Goal: Task Accomplishment & Management: Use online tool/utility

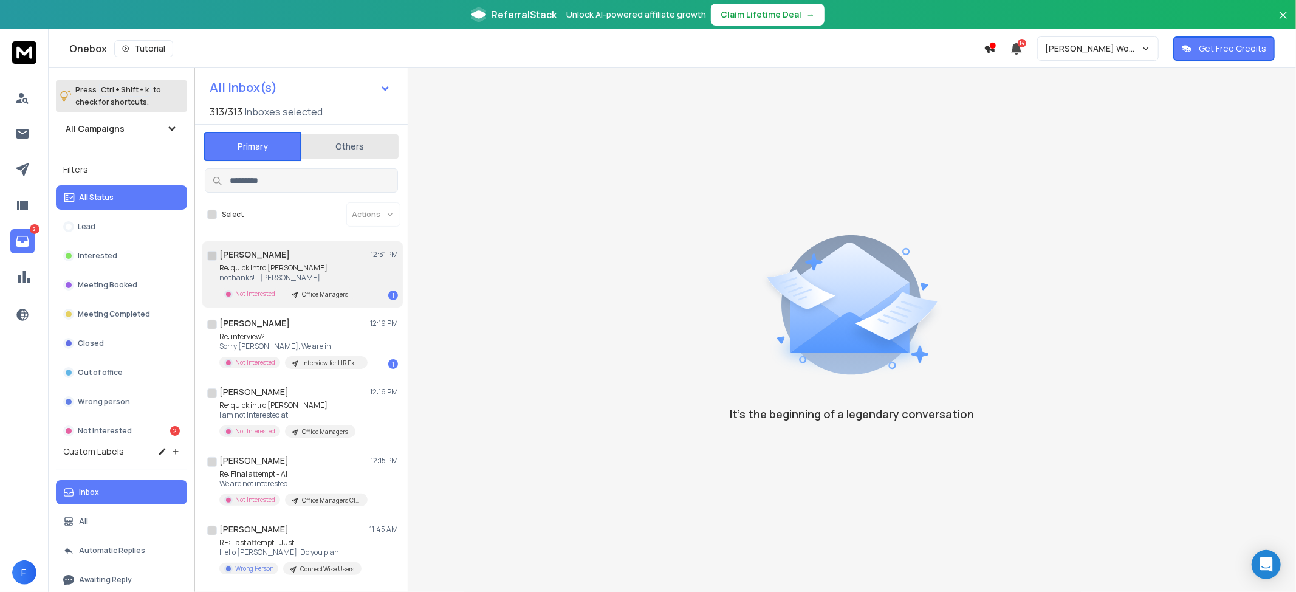
click at [263, 259] on h1 "[PERSON_NAME]" at bounding box center [254, 255] width 70 height 12
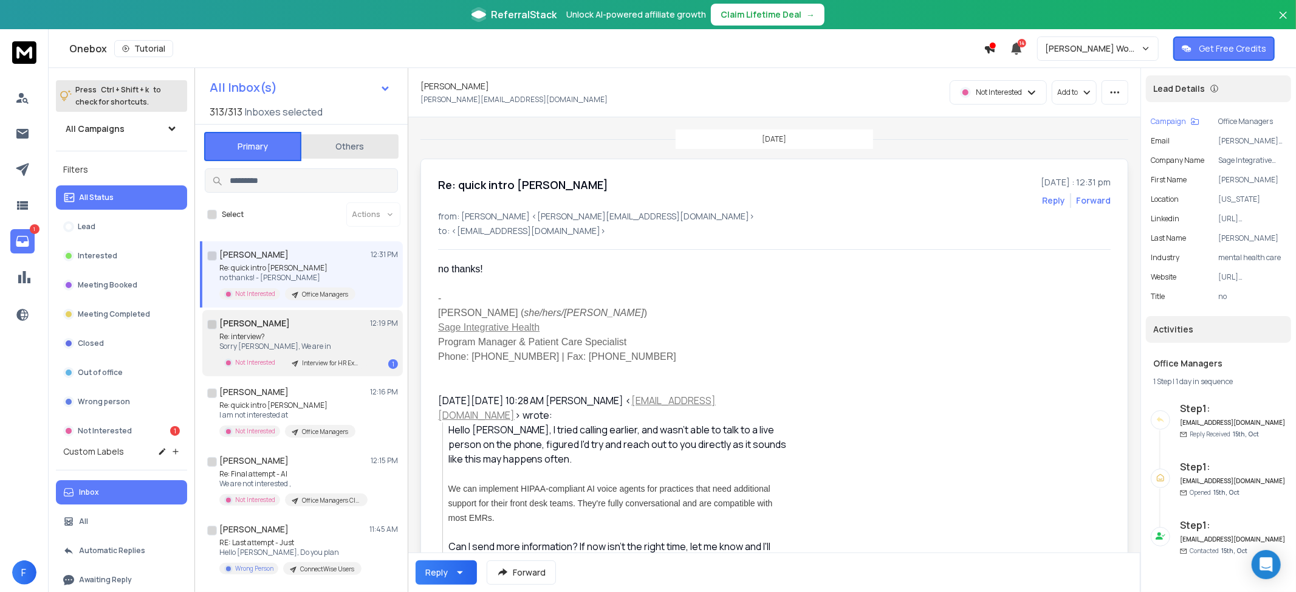
click at [321, 326] on div "Katie Palmer 12:19 PM" at bounding box center [308, 323] width 179 height 12
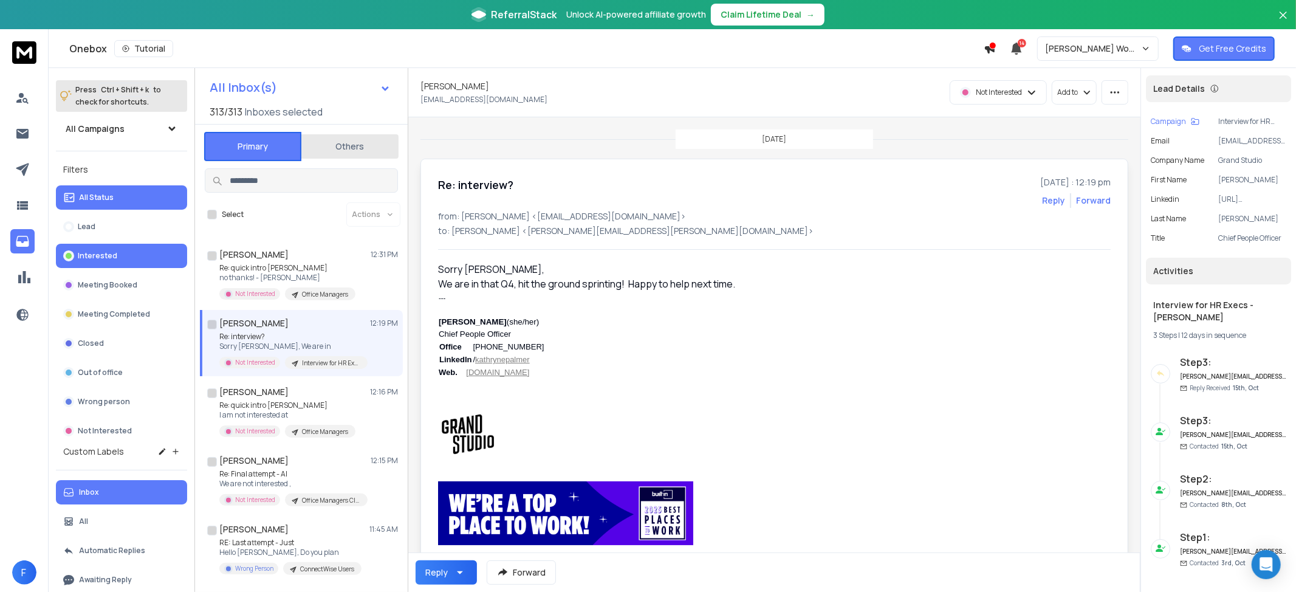
click at [123, 258] on button "Interested" at bounding box center [121, 256] width 131 height 24
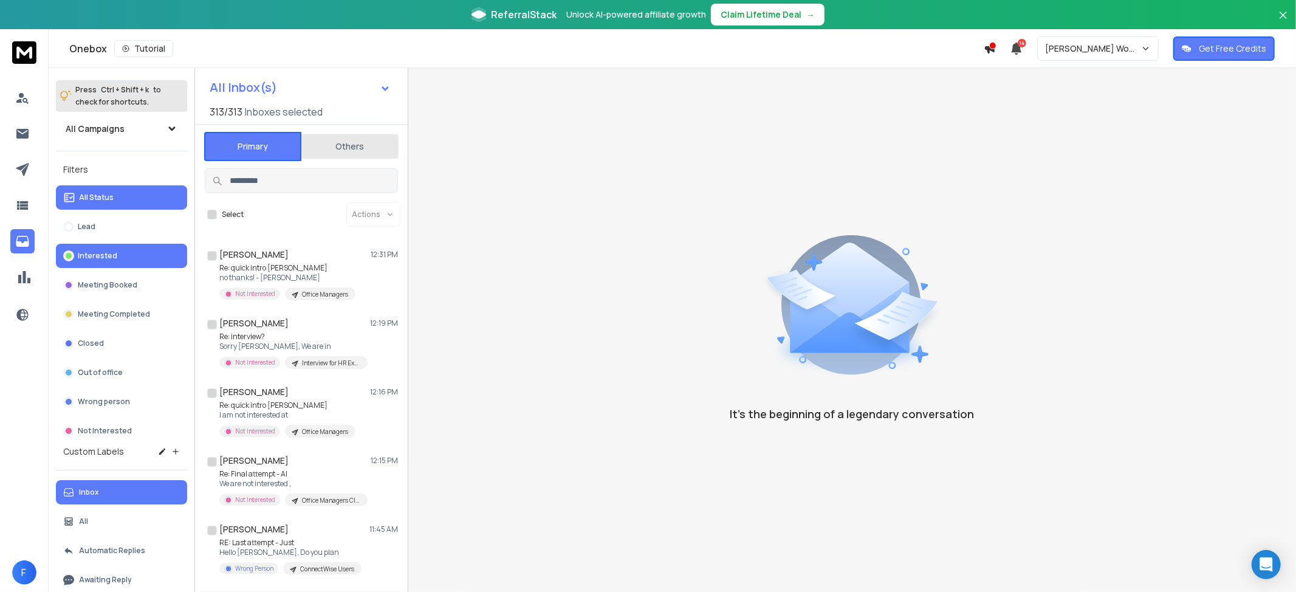
click at [128, 264] on button "Interested" at bounding box center [121, 256] width 131 height 24
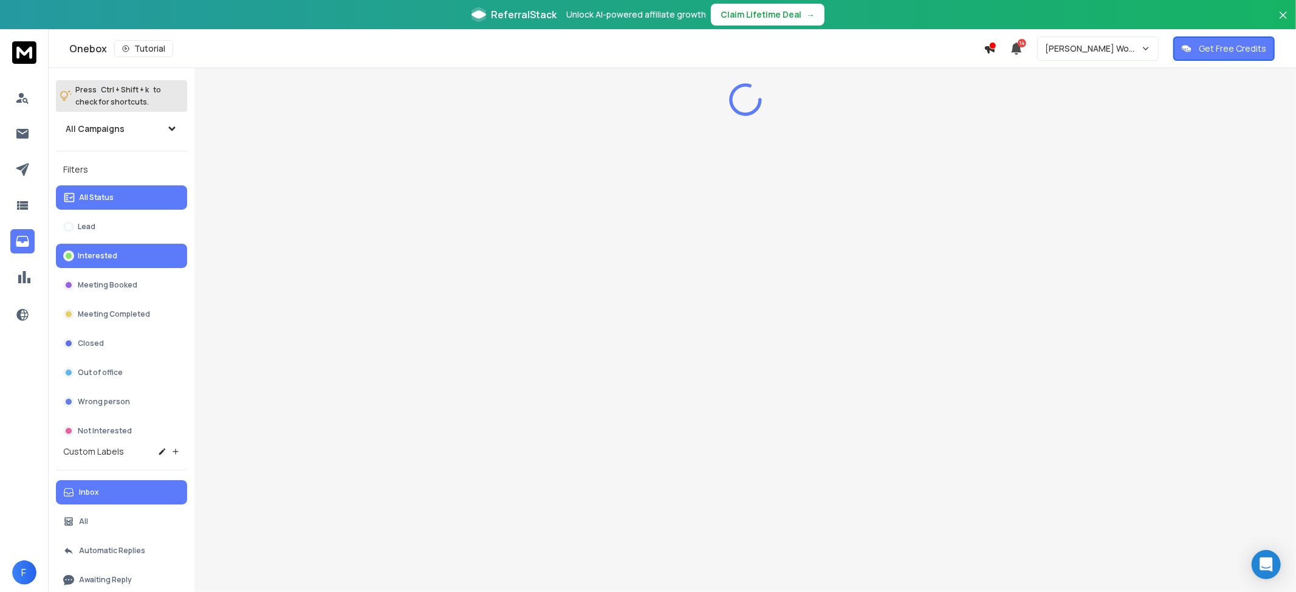
click at [105, 253] on p "Interested" at bounding box center [97, 256] width 39 height 10
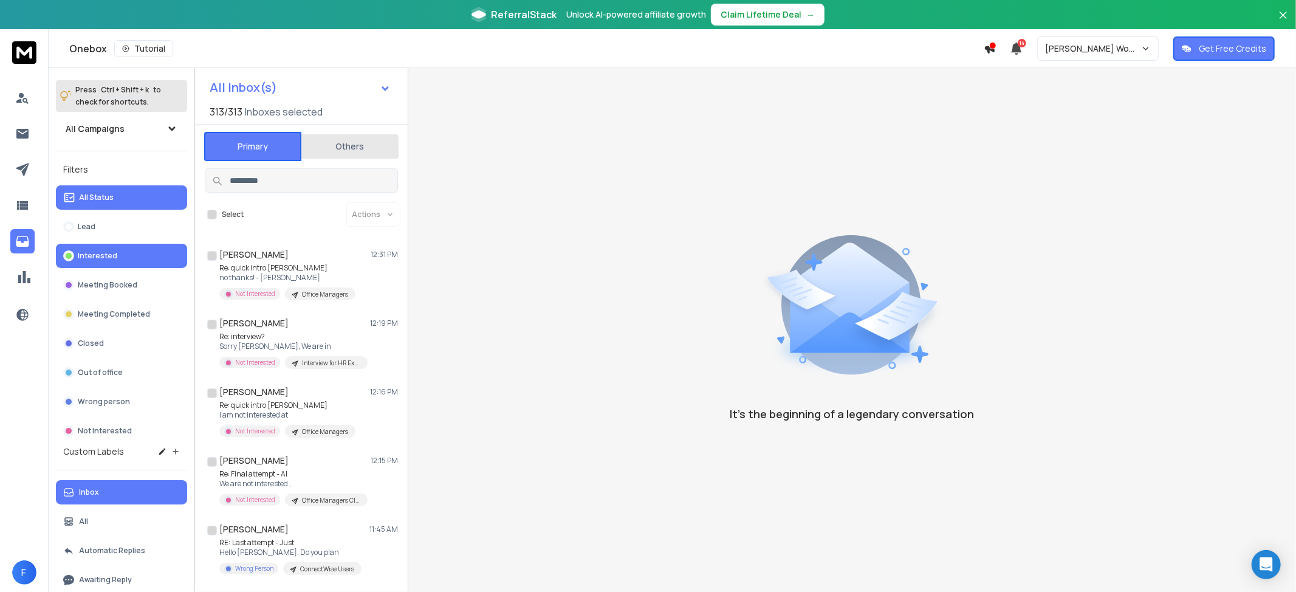
click at [118, 253] on button "Interested" at bounding box center [121, 256] width 131 height 24
click at [124, 255] on button "Interested" at bounding box center [121, 256] width 131 height 24
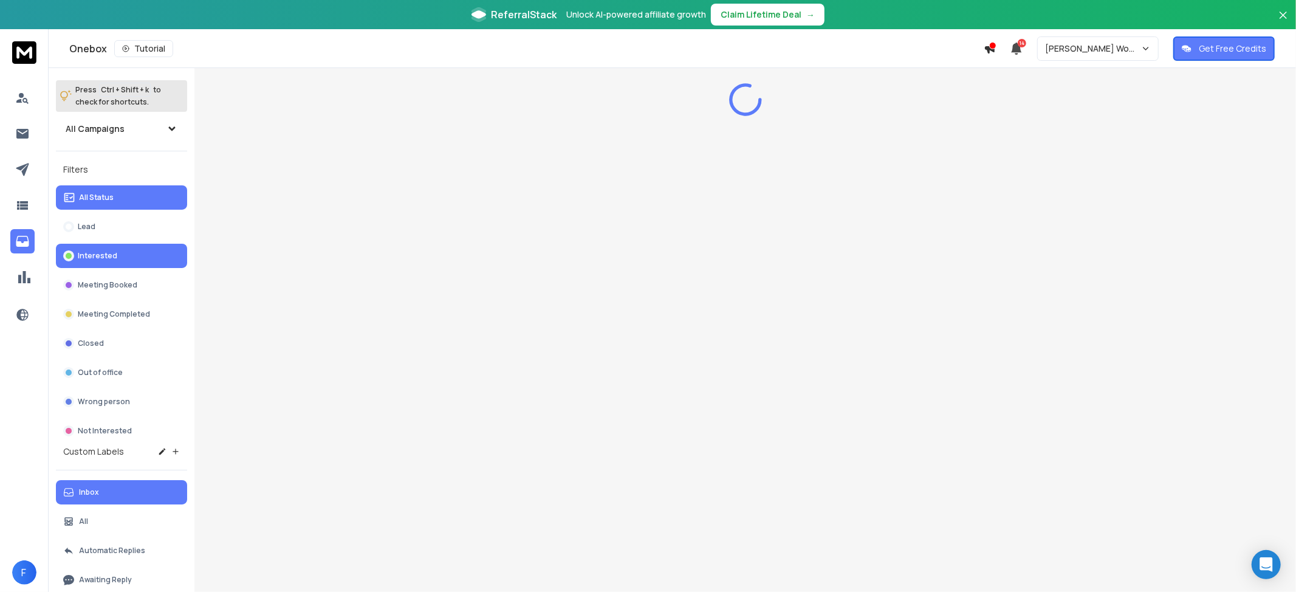
click at [107, 263] on button "Interested" at bounding box center [121, 256] width 131 height 24
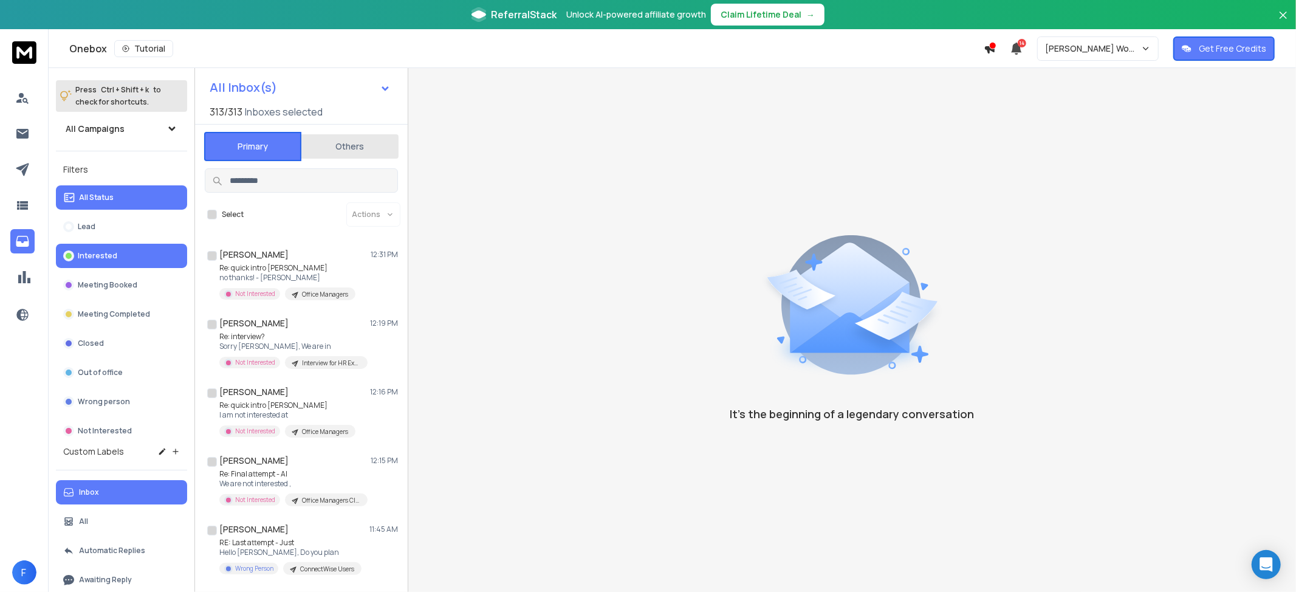
click at [89, 244] on button "Interested" at bounding box center [121, 256] width 131 height 24
click at [100, 260] on p "Interested" at bounding box center [97, 256] width 39 height 10
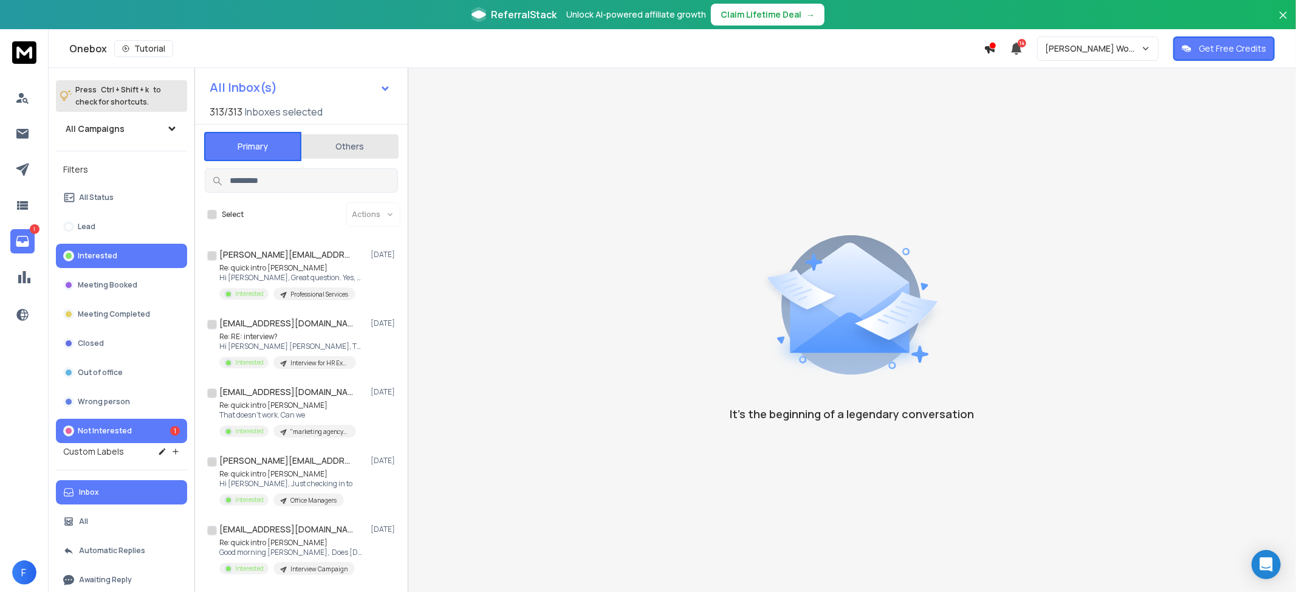
click at [117, 426] on p "Not Interested" at bounding box center [105, 431] width 54 height 10
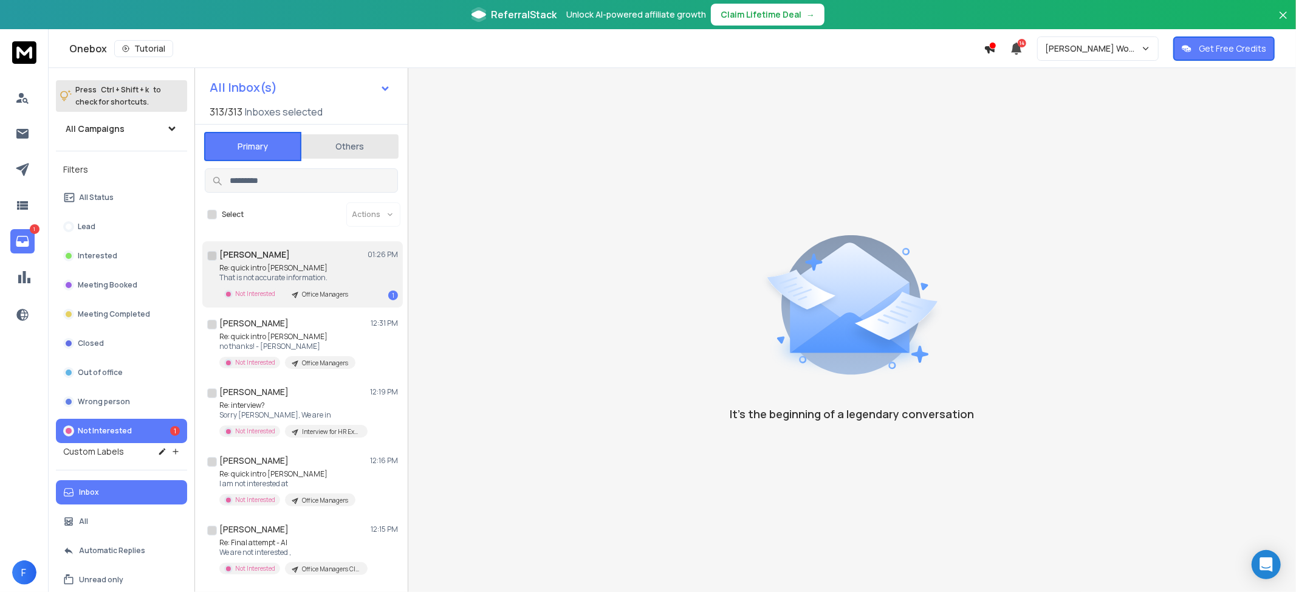
click at [292, 258] on div "Katie Demczyk 01:26 PM" at bounding box center [308, 255] width 179 height 12
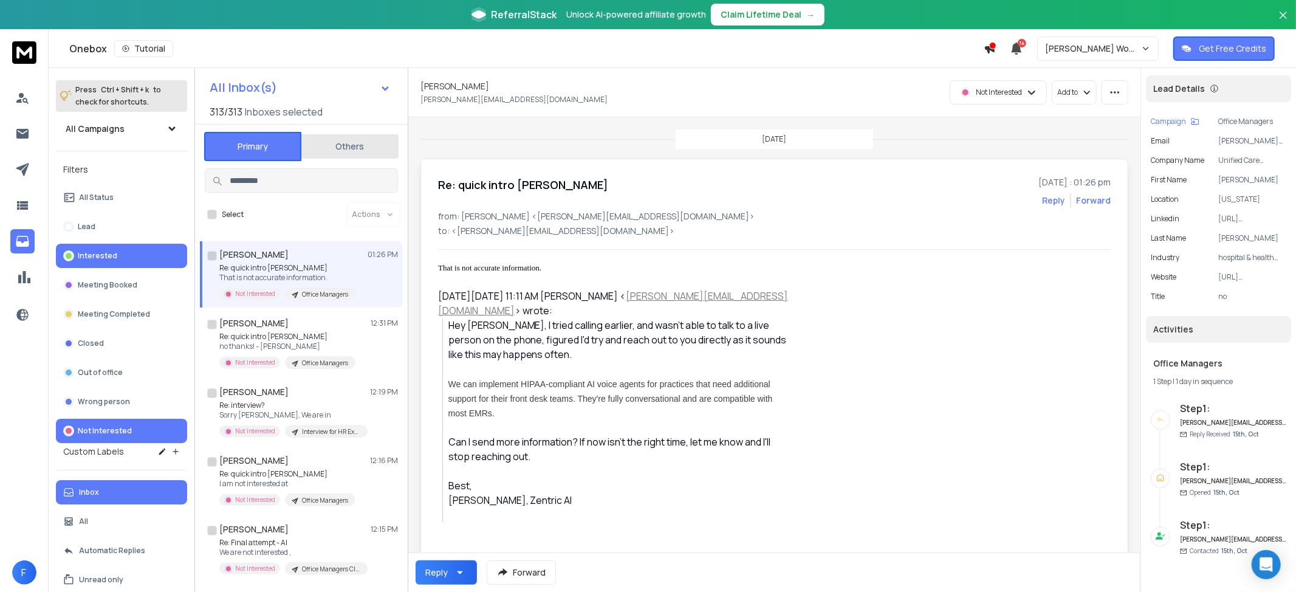
click at [95, 258] on p "Interested" at bounding box center [97, 256] width 39 height 10
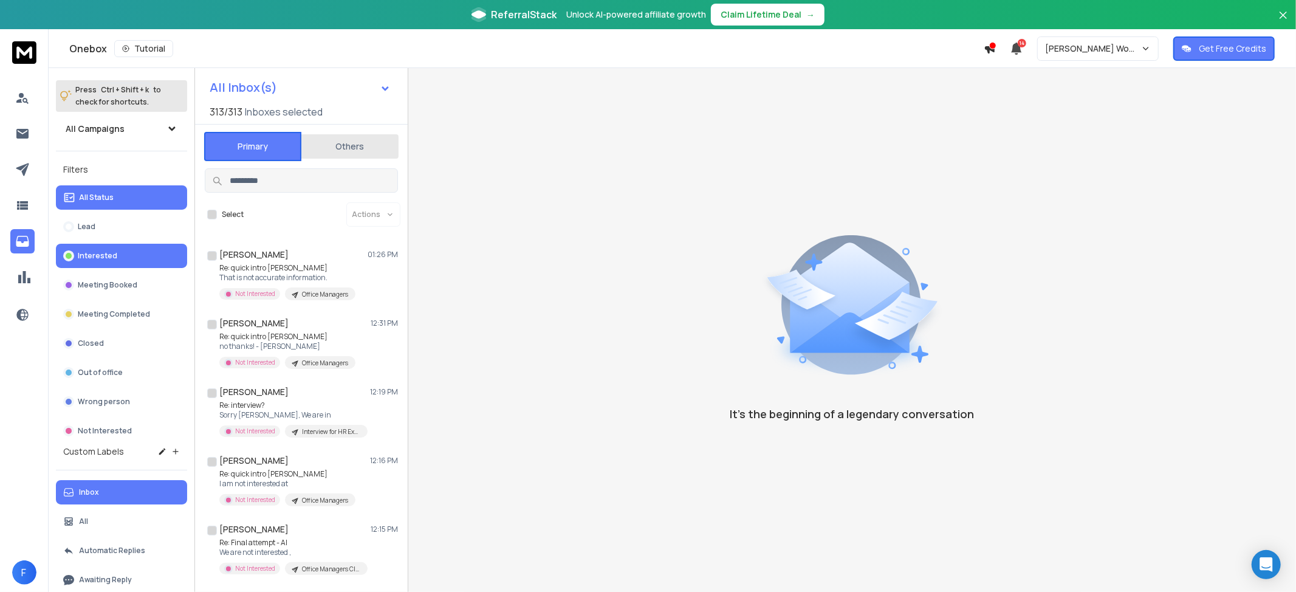
click at [105, 249] on button "Interested" at bounding box center [121, 256] width 131 height 24
click at [106, 258] on p "Interested" at bounding box center [97, 256] width 39 height 10
click at [98, 259] on p "Interested" at bounding box center [97, 256] width 39 height 10
click at [83, 258] on p "Interested" at bounding box center [97, 256] width 39 height 10
click at [137, 251] on button "Interested" at bounding box center [121, 256] width 131 height 24
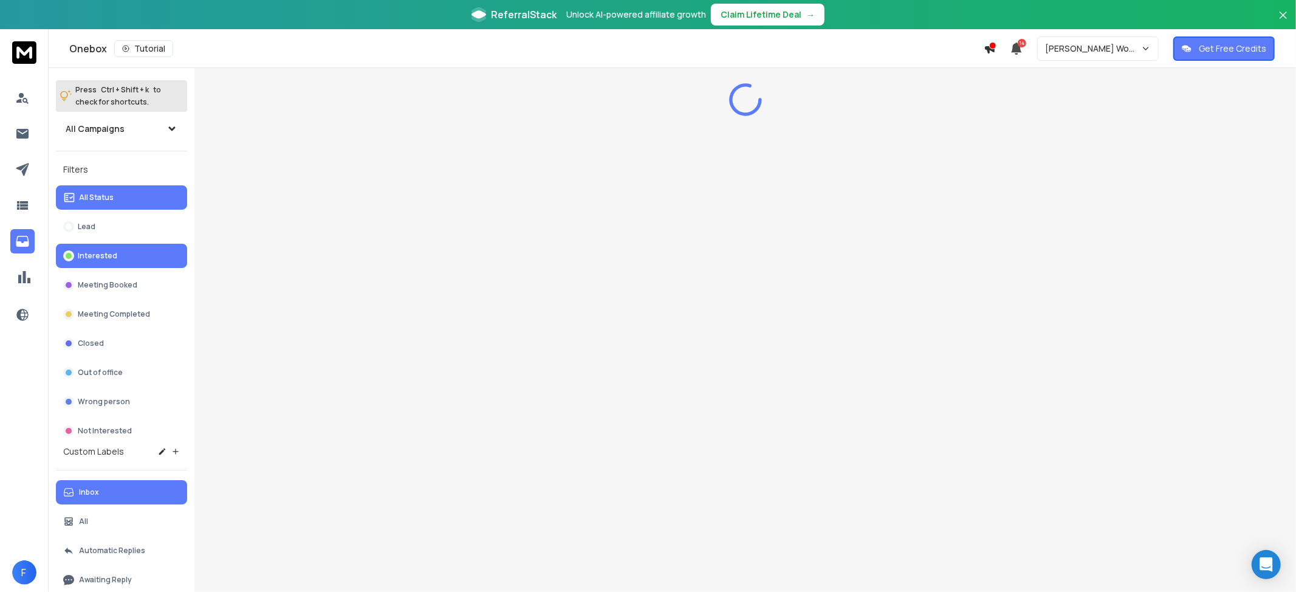
click at [86, 261] on button "Interested" at bounding box center [121, 256] width 131 height 24
click at [94, 259] on p "Interested" at bounding box center [97, 256] width 39 height 10
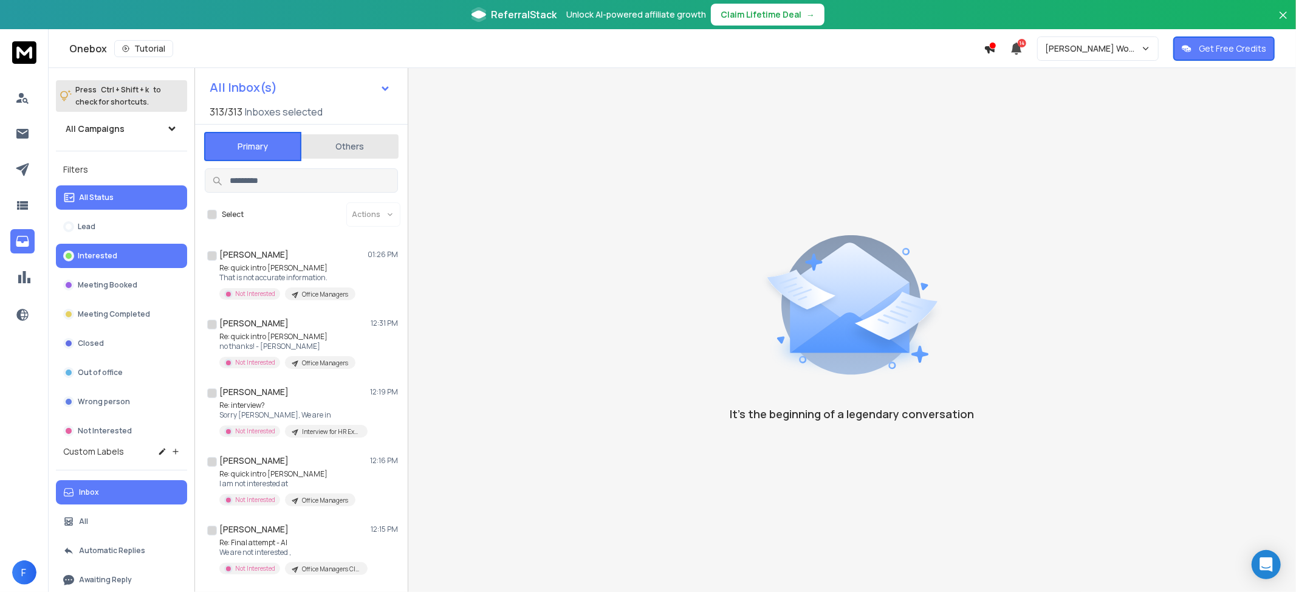
click at [129, 263] on button "Interested" at bounding box center [121, 256] width 131 height 24
click at [134, 256] on button "Interested" at bounding box center [121, 256] width 131 height 24
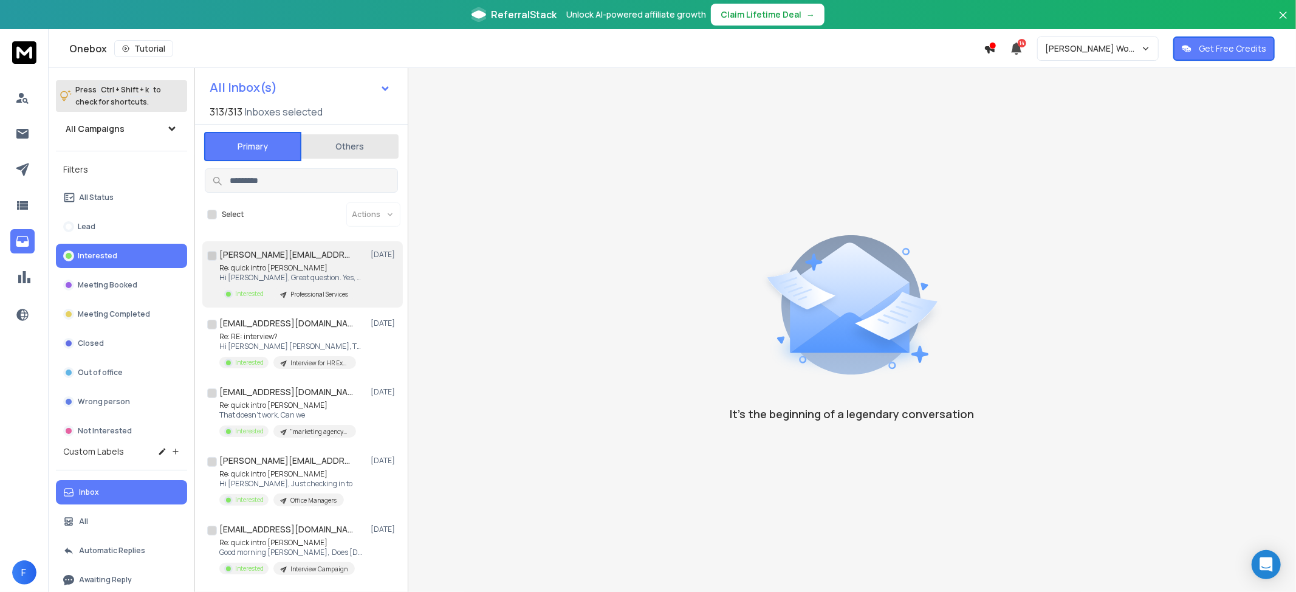
click at [323, 259] on div "sonia@spcte.com 14 Oct" at bounding box center [308, 255] width 179 height 12
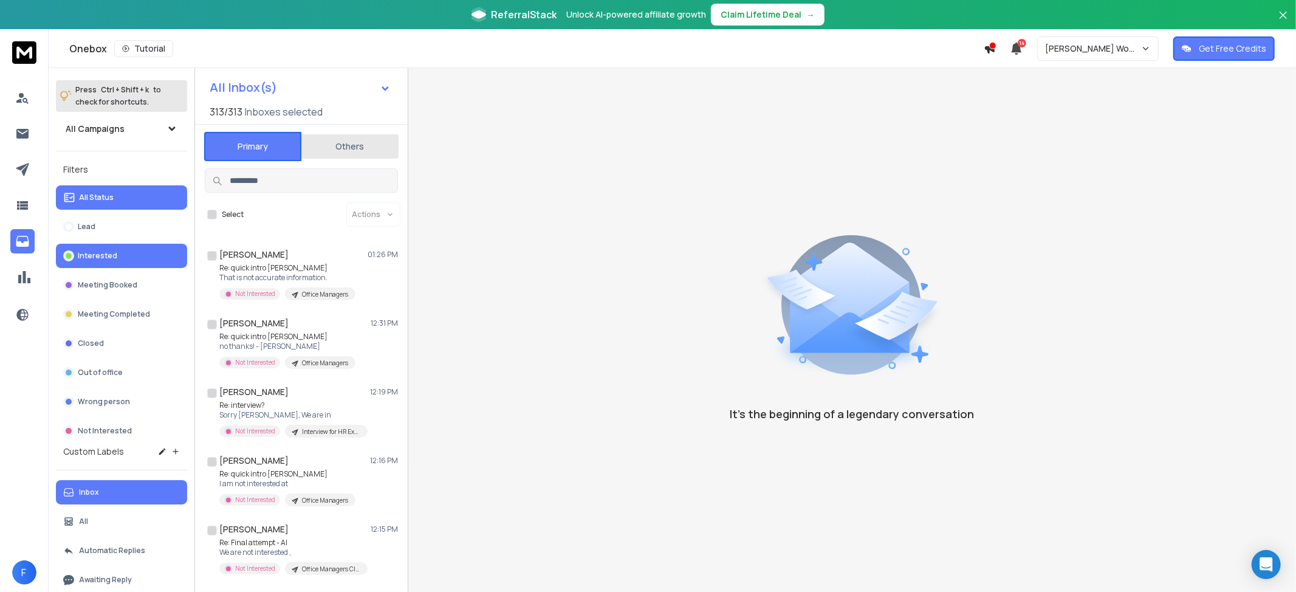
click at [120, 260] on button "Interested" at bounding box center [121, 256] width 131 height 24
click at [94, 249] on button "Interested" at bounding box center [121, 256] width 131 height 24
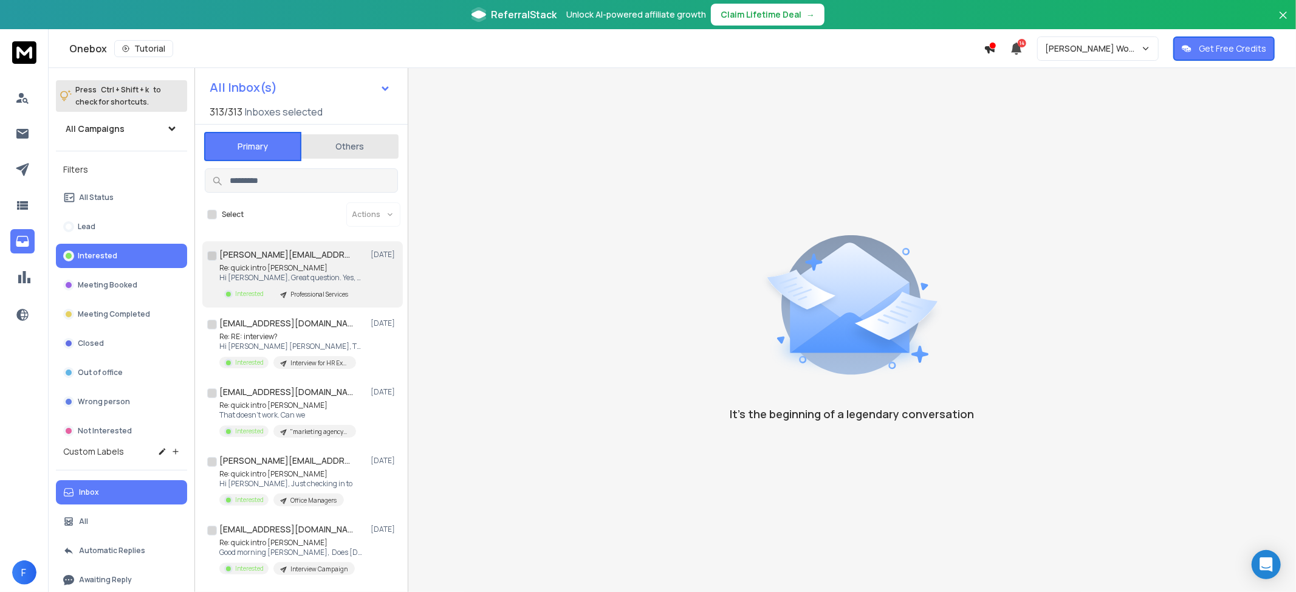
click at [231, 270] on p "Re: quick intro [PERSON_NAME]" at bounding box center [292, 268] width 146 height 10
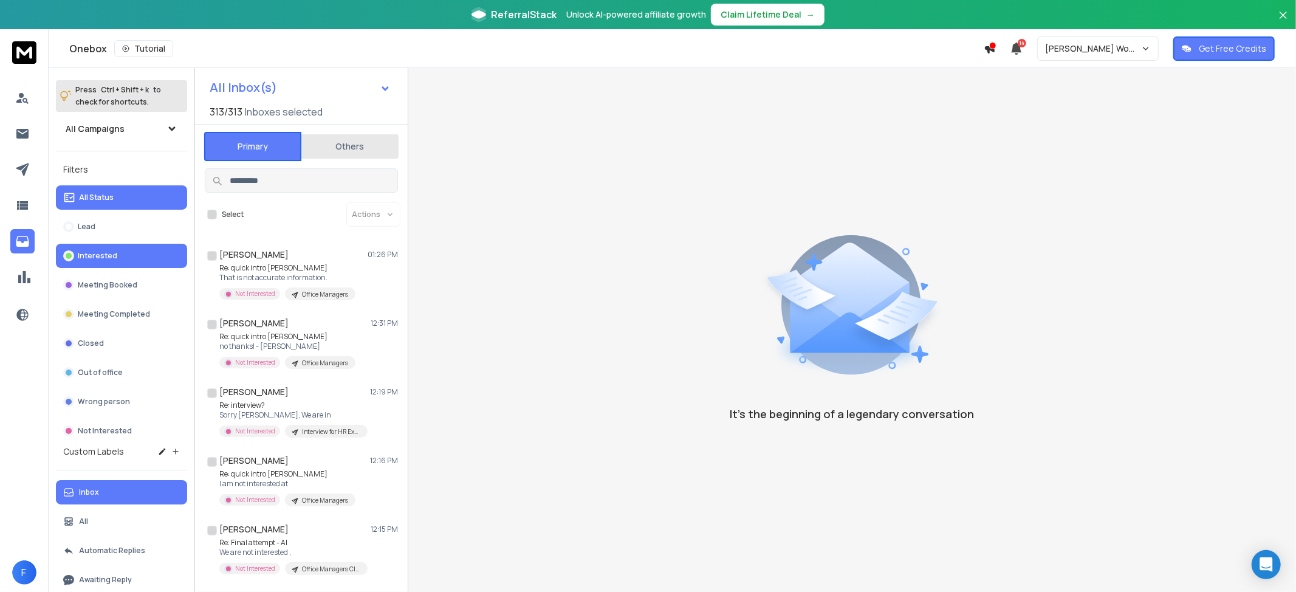
click at [96, 253] on p "Interested" at bounding box center [97, 256] width 39 height 10
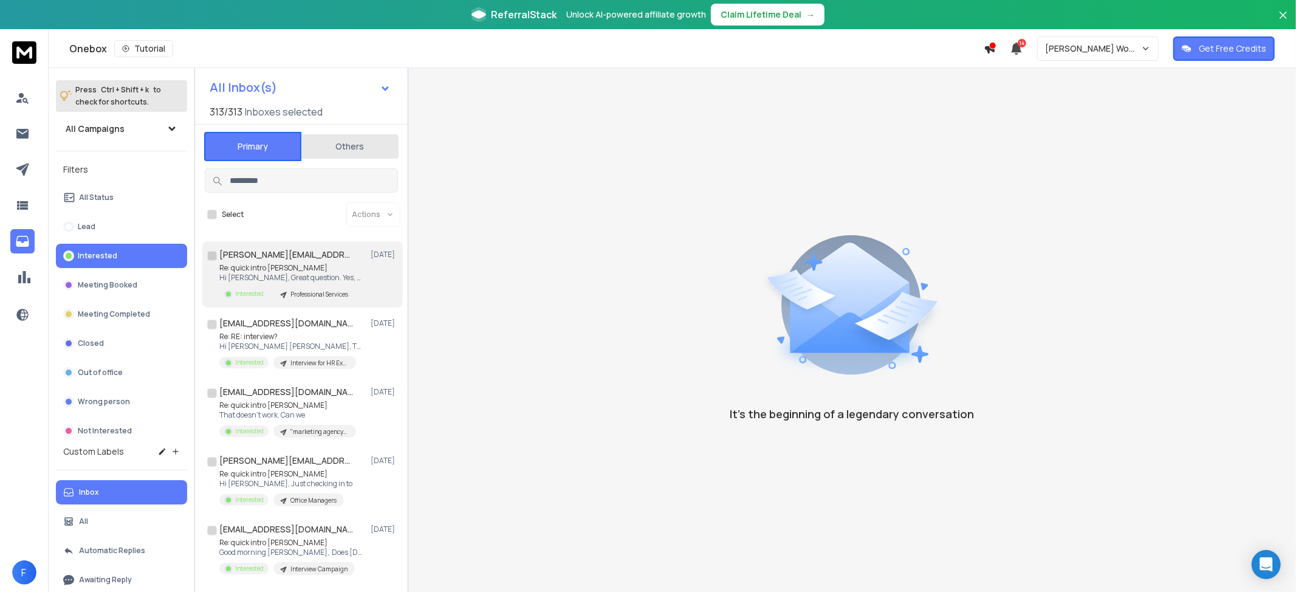
click at [238, 261] on div "sonia@spcte.com 14 Oct Re: quick intro Sonia Hi Sonia, Great question. Yes, we …" at bounding box center [308, 275] width 179 height 52
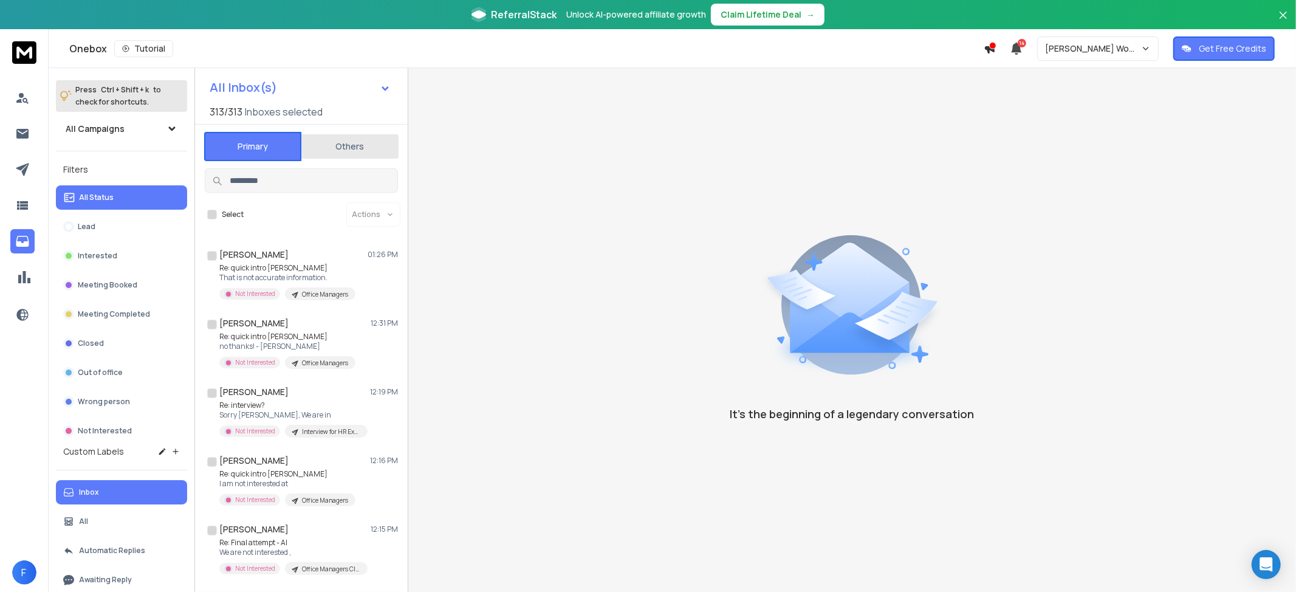
drag, startPoint x: 81, startPoint y: 263, endPoint x: 157, endPoint y: 300, distance: 84.0
click at [81, 261] on button "Interested" at bounding box center [121, 256] width 131 height 24
click at [122, 261] on button "Interested" at bounding box center [121, 256] width 131 height 24
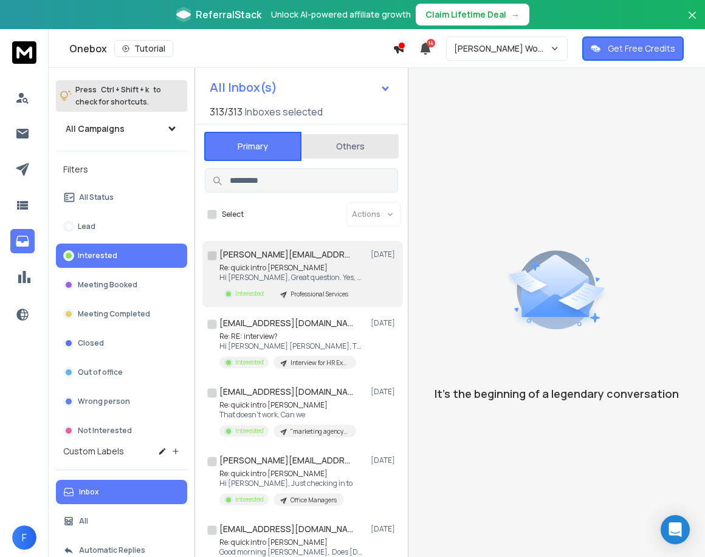
click at [246, 273] on p "Hi [PERSON_NAME], Great question. Yes, we" at bounding box center [292, 278] width 146 height 10
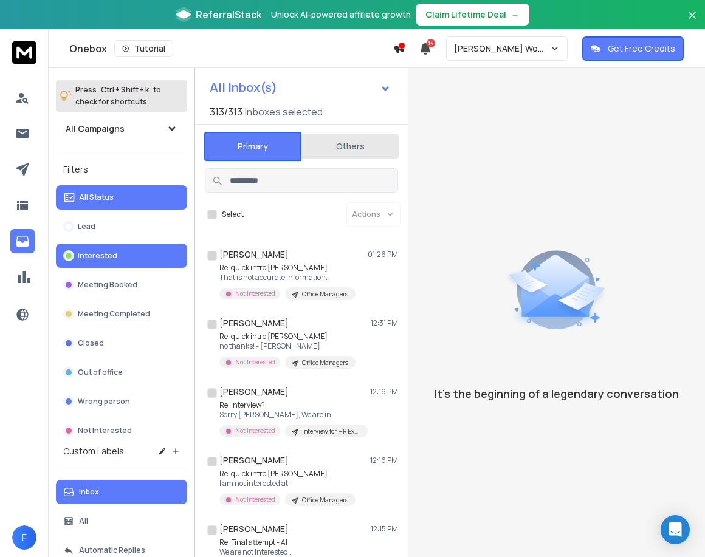
click at [125, 254] on button "Interested" at bounding box center [121, 256] width 131 height 24
click at [93, 260] on p "Interested" at bounding box center [97, 256] width 39 height 10
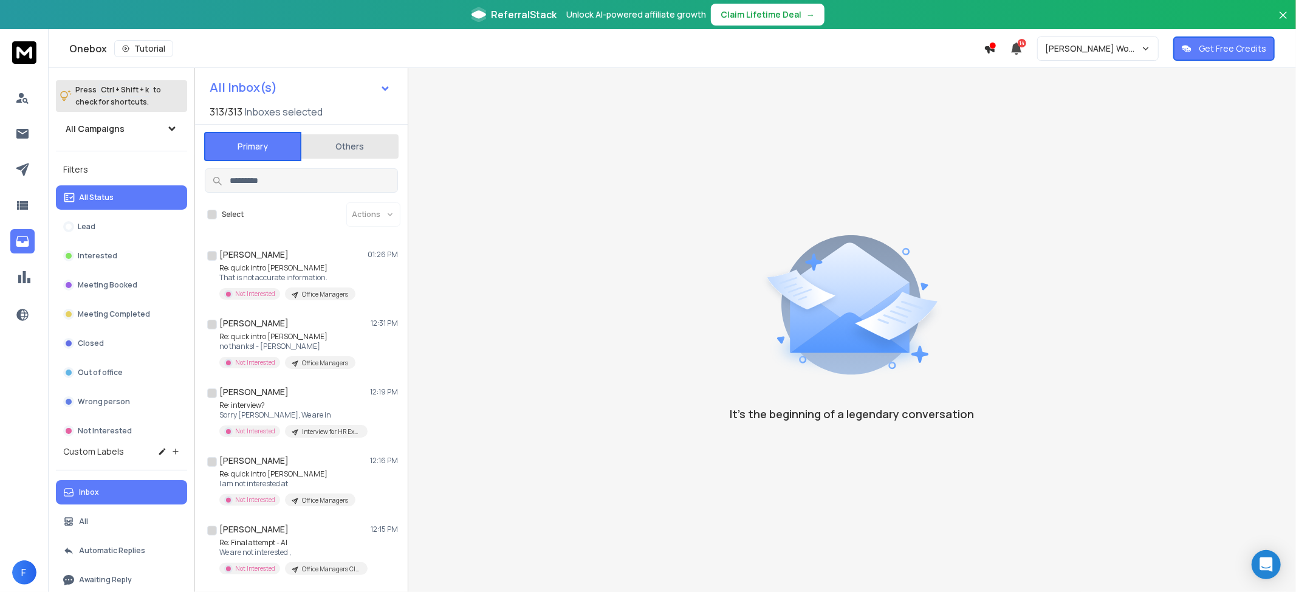
drag, startPoint x: 122, startPoint y: 259, endPoint x: 147, endPoint y: 272, distance: 28.3
click at [122, 259] on button "Interested" at bounding box center [121, 256] width 131 height 24
click at [118, 253] on button "Interested" at bounding box center [121, 256] width 131 height 24
click at [105, 263] on button "Interested" at bounding box center [121, 256] width 131 height 24
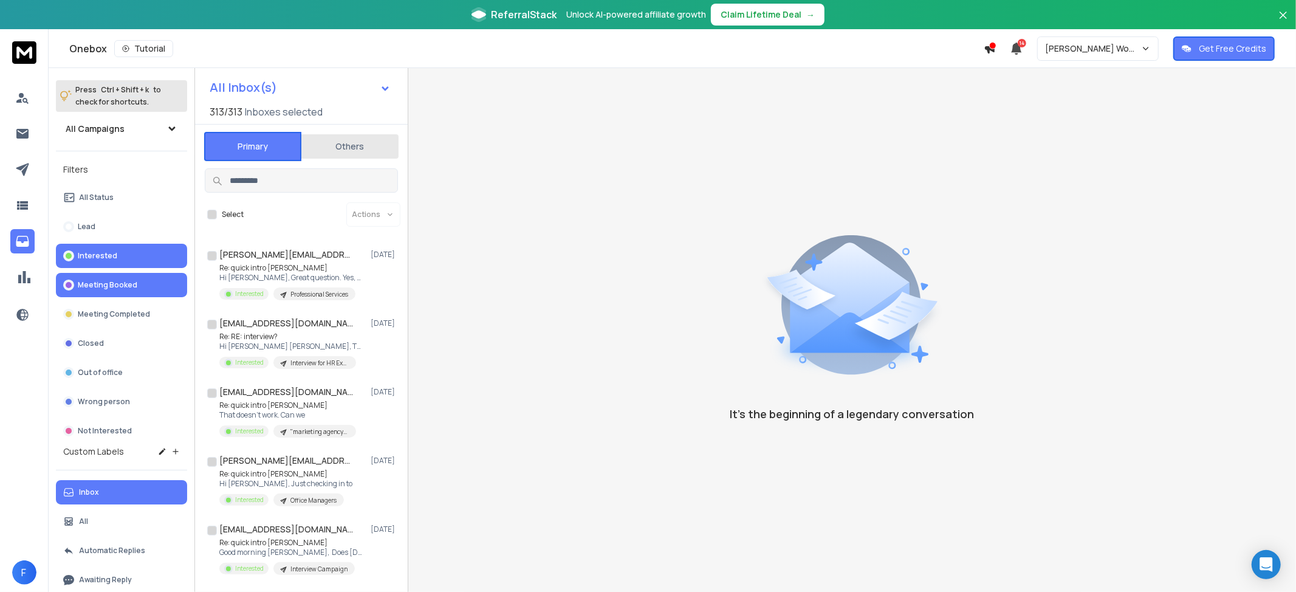
click at [111, 288] on p "Meeting Booked" at bounding box center [108, 285] width 60 height 10
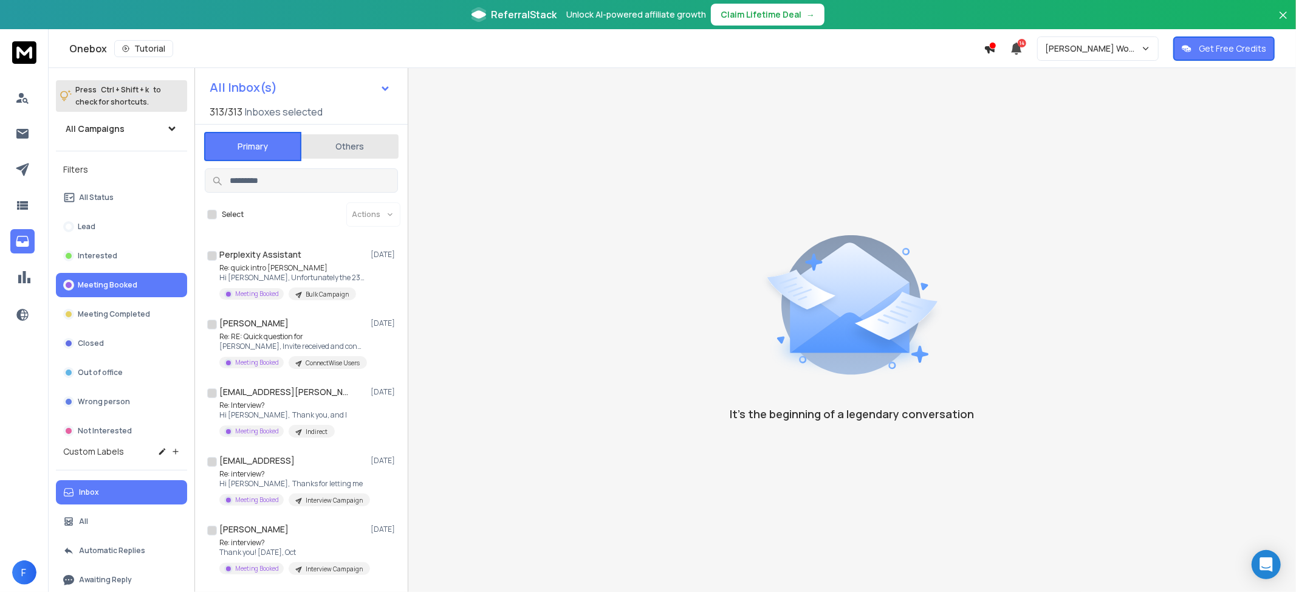
click at [98, 261] on div "Interested" at bounding box center [90, 255] width 54 height 11
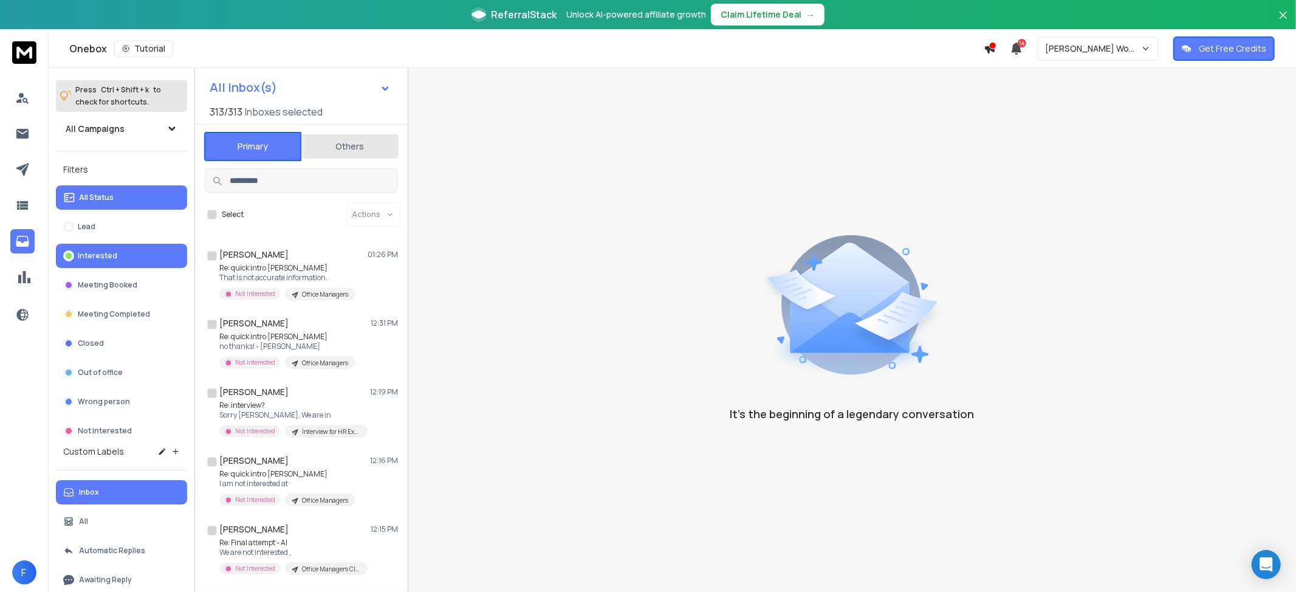
click at [105, 249] on button "Interested" at bounding box center [121, 256] width 131 height 24
click at [145, 264] on button "Interested" at bounding box center [121, 256] width 131 height 24
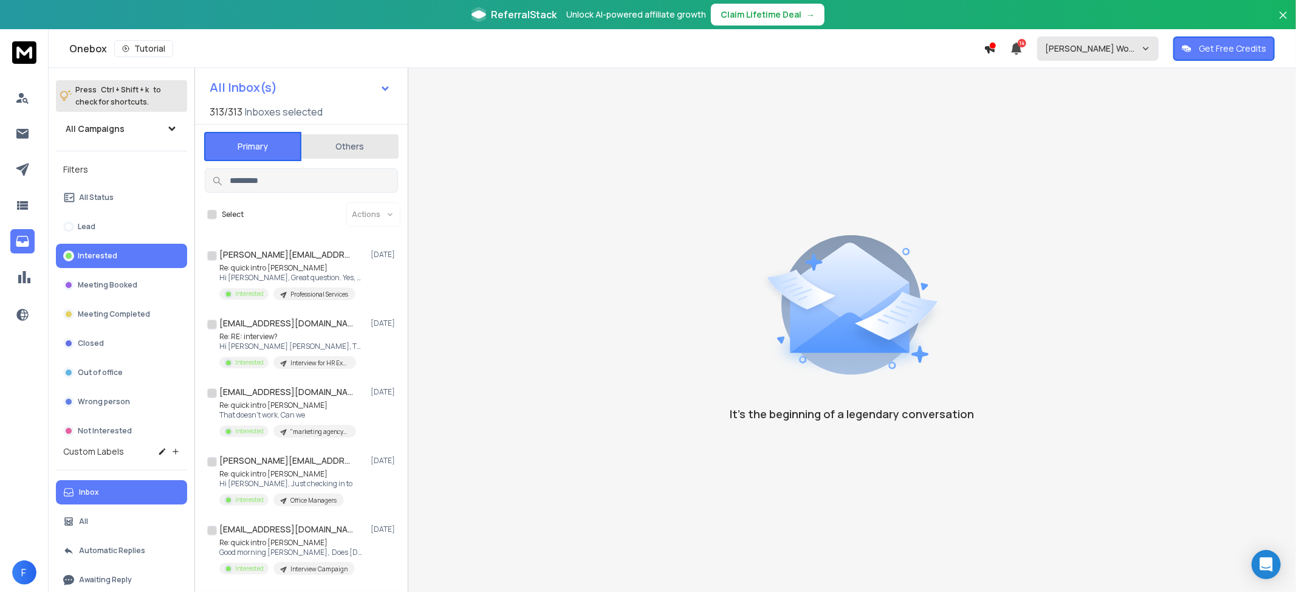
click at [1097, 43] on p "[PERSON_NAME] Workspace" at bounding box center [1093, 49] width 96 height 12
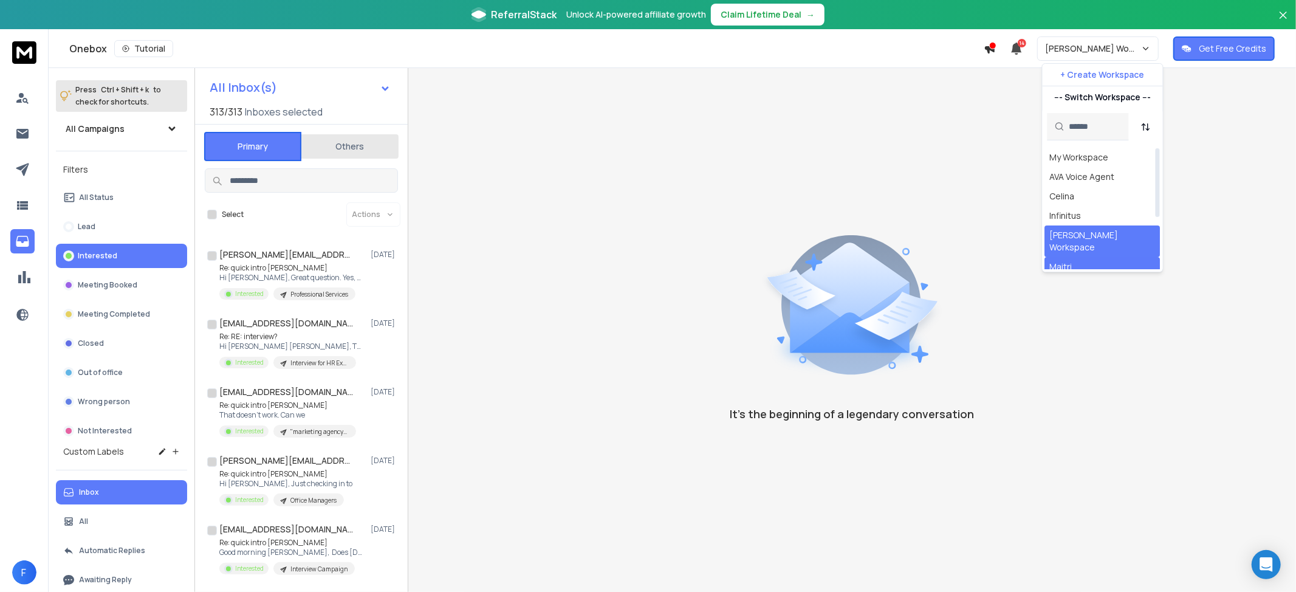
click at [1072, 261] on div "Maitri" at bounding box center [1061, 267] width 22 height 12
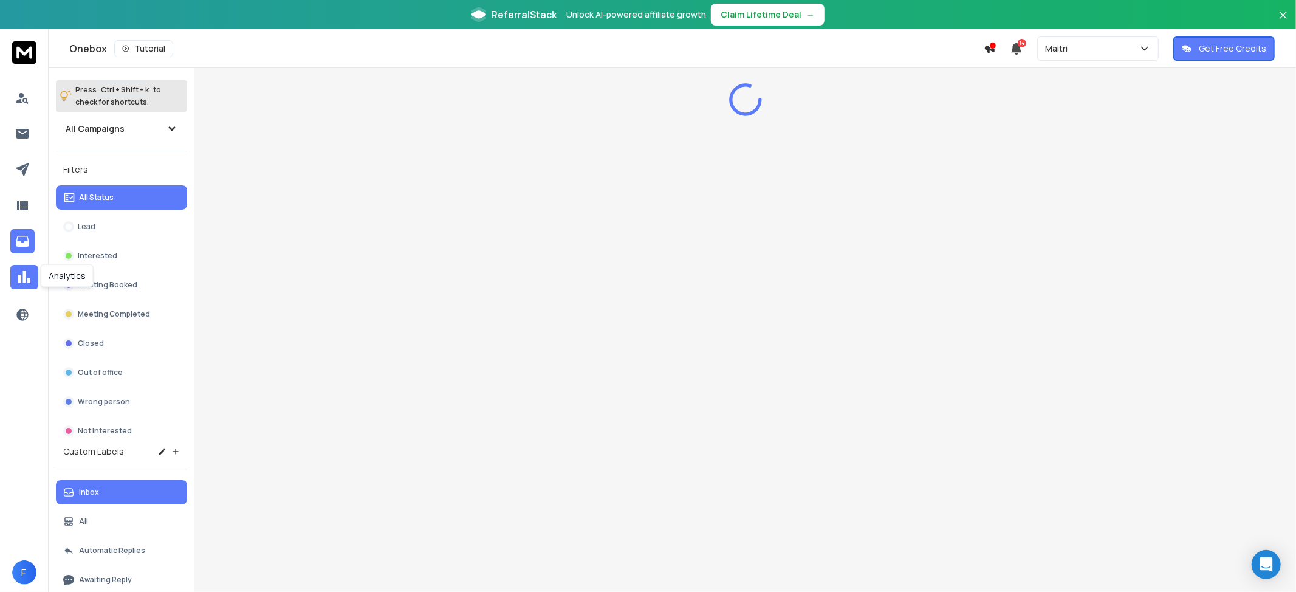
click at [16, 273] on icon at bounding box center [24, 277] width 18 height 18
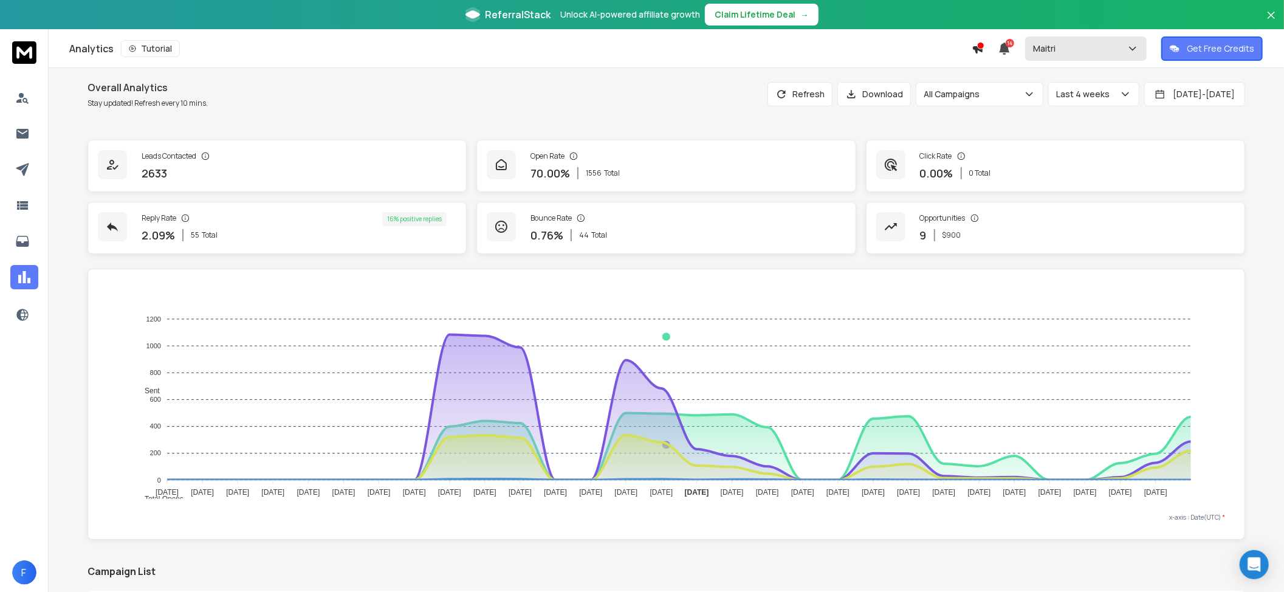
click at [1060, 50] on p "Maitri" at bounding box center [1046, 49] width 27 height 12
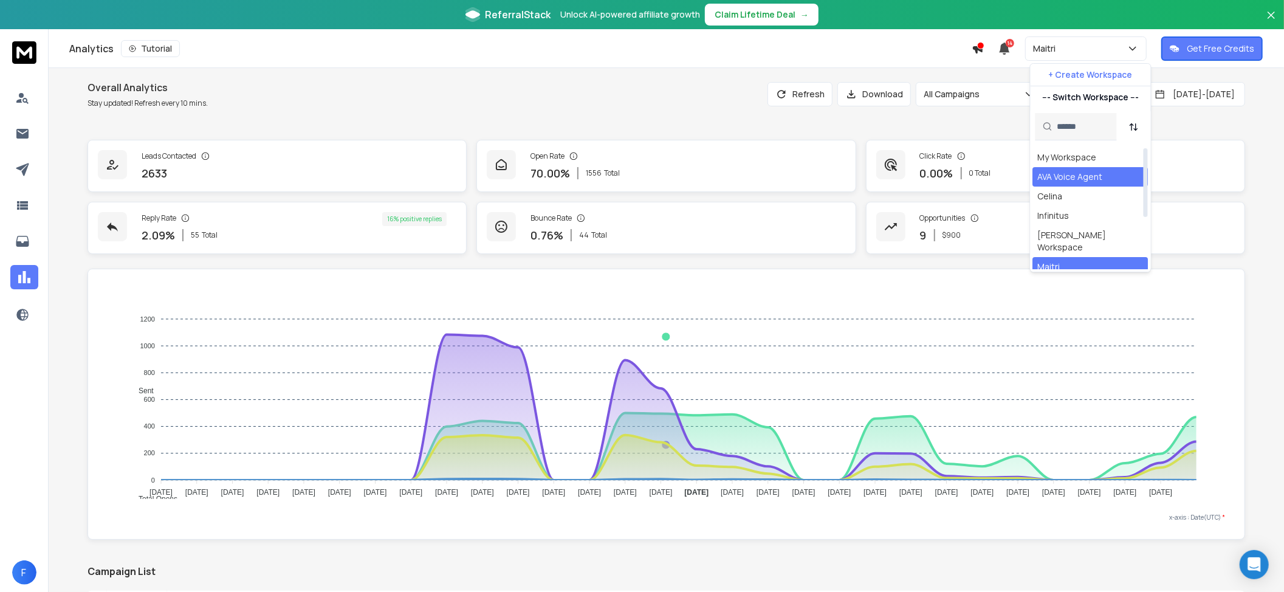
click at [620, 115] on div "Overall Analytics Stay updated! Refresh every 10 mins. Refresh Download All Cam…" at bounding box center [667, 97] width 1158 height 35
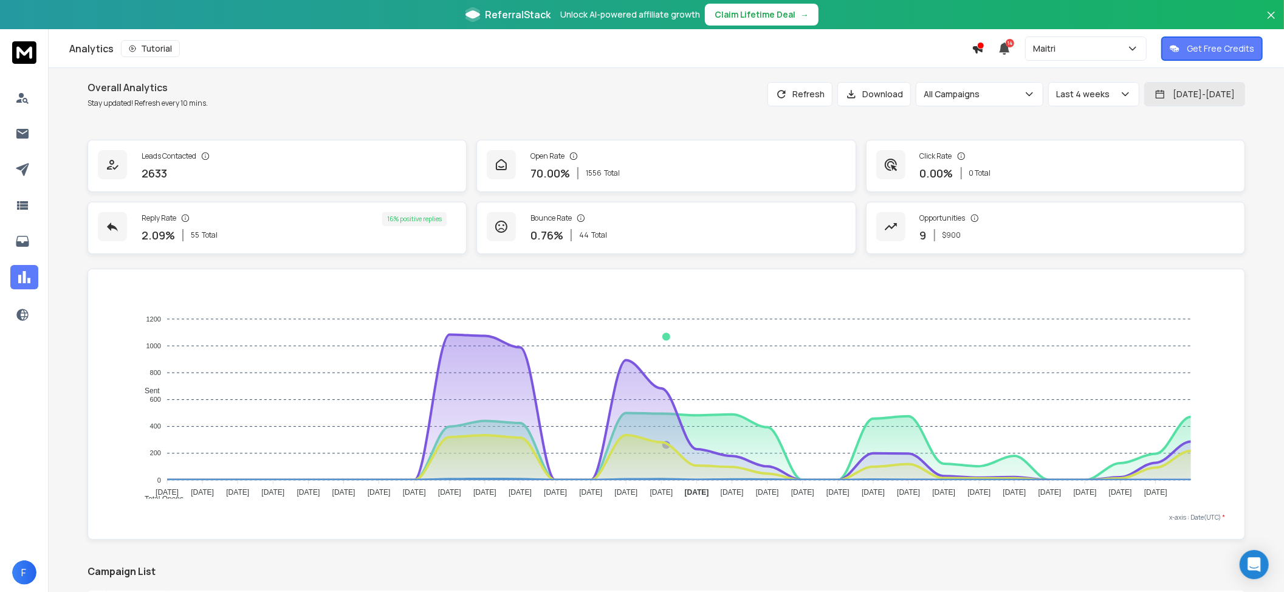
click at [1148, 89] on button "16 Sep 2025 - 15 Oct 2025" at bounding box center [1194, 94] width 101 height 24
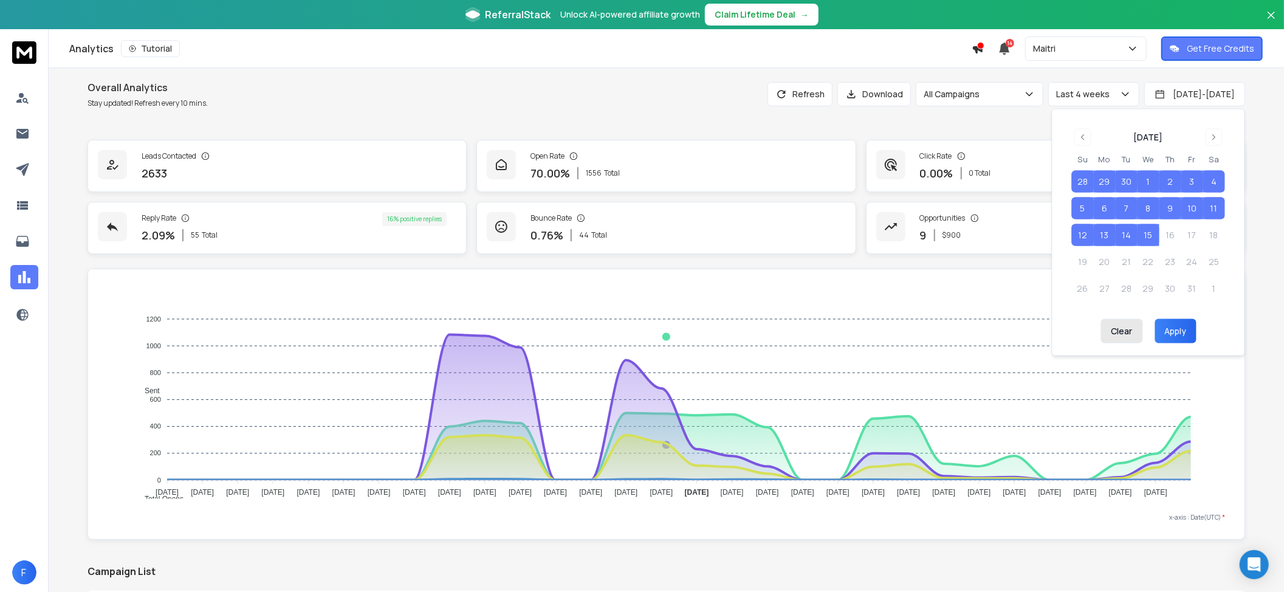
click at [1107, 333] on button "Clear" at bounding box center [1121, 331] width 42 height 24
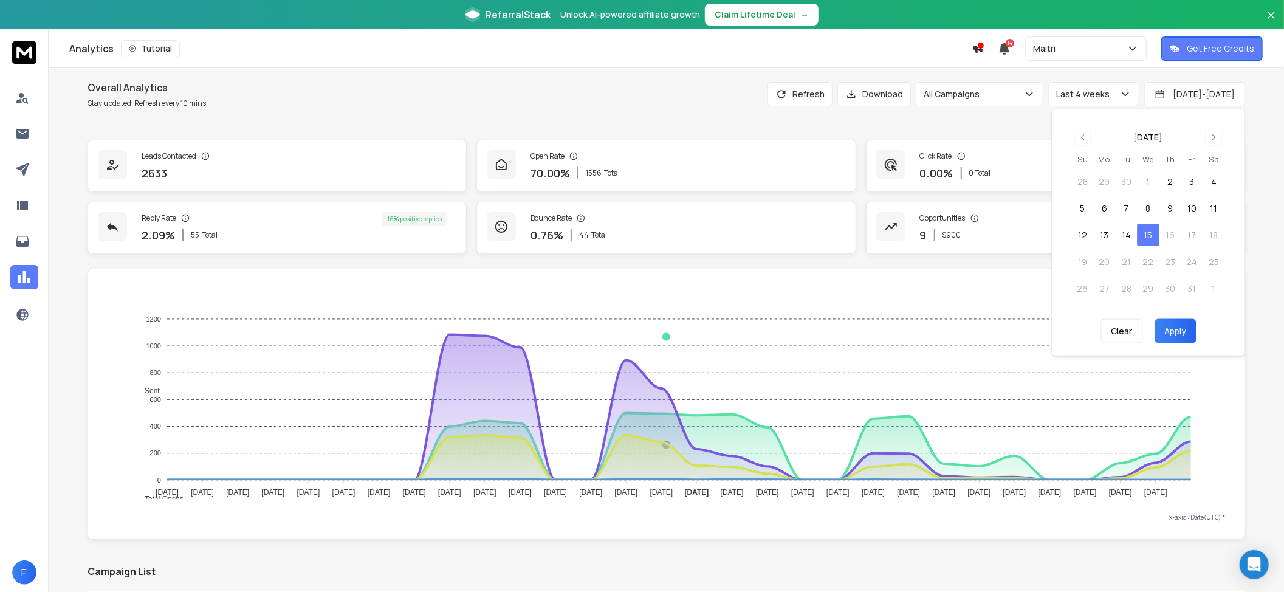
click at [1166, 329] on button "Apply" at bounding box center [1175, 331] width 41 height 24
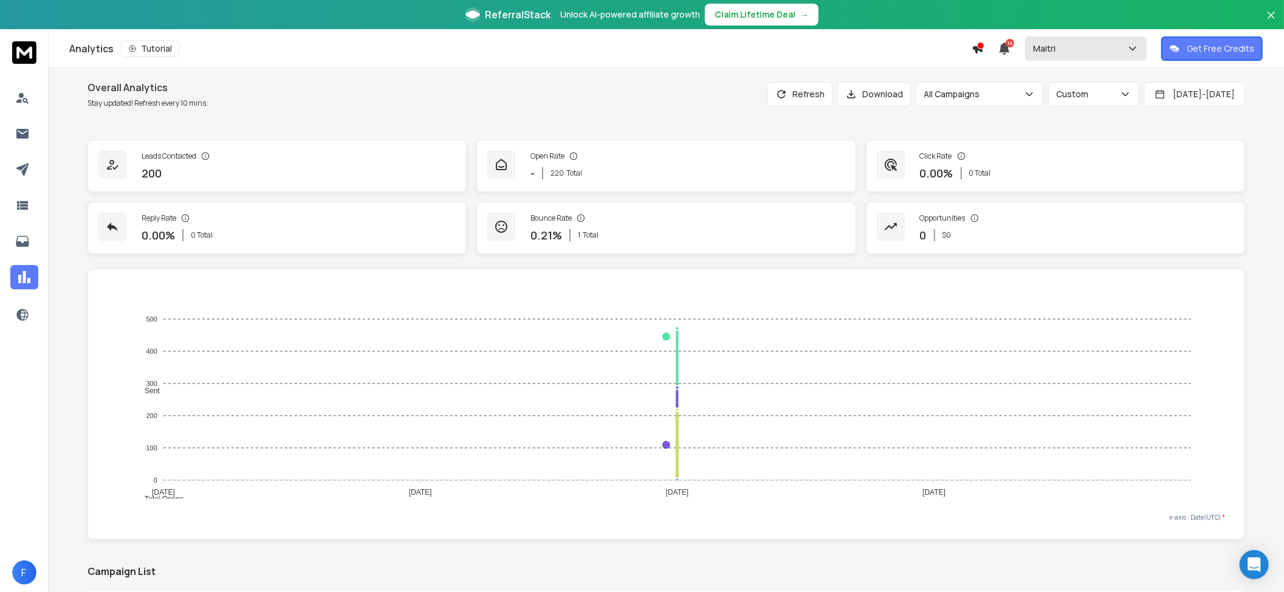
click at [1080, 44] on div "Maitri" at bounding box center [1086, 49] width 106 height 12
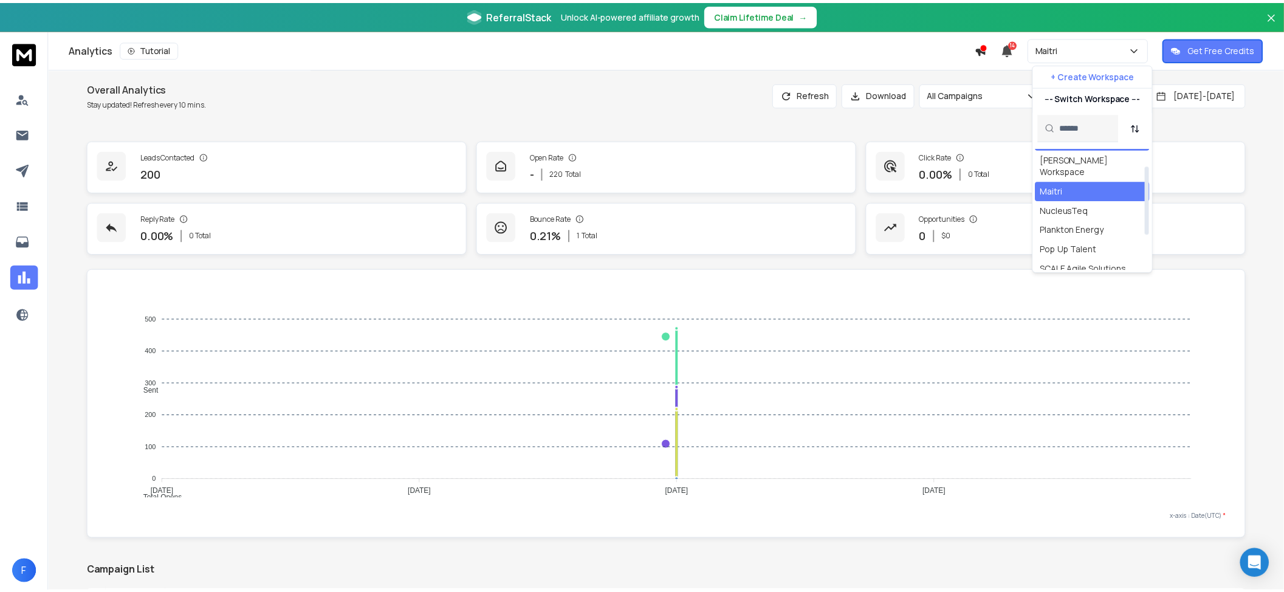
scroll to position [81, 0]
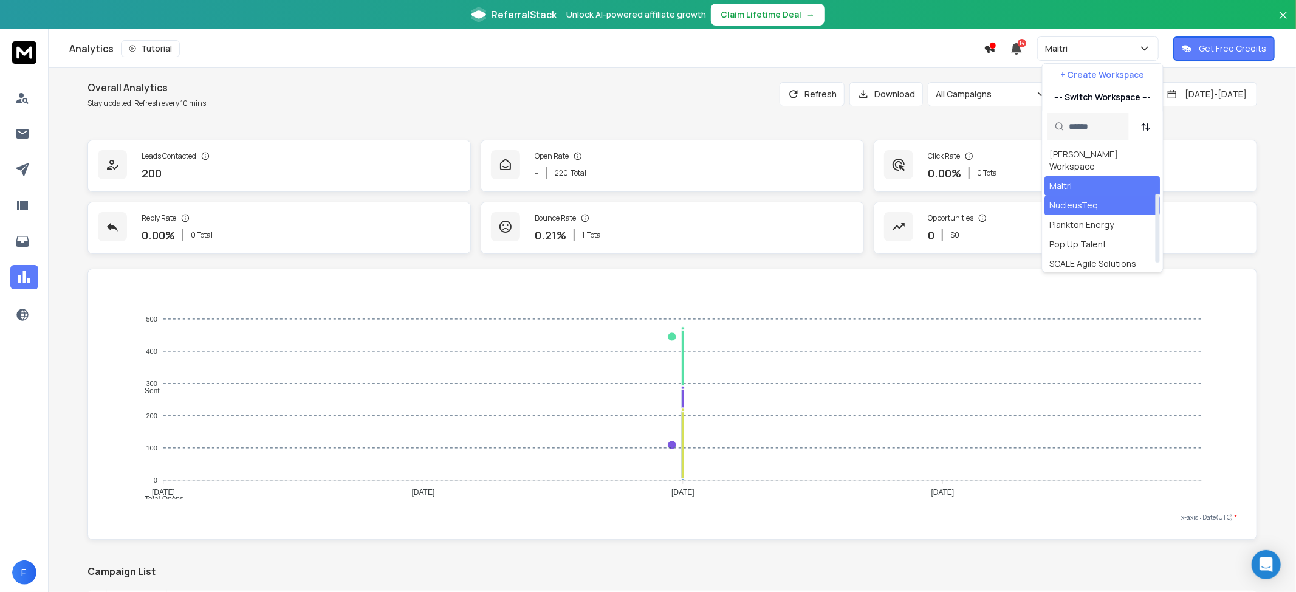
click at [1085, 199] on div "NucleusTeq" at bounding box center [1074, 205] width 49 height 12
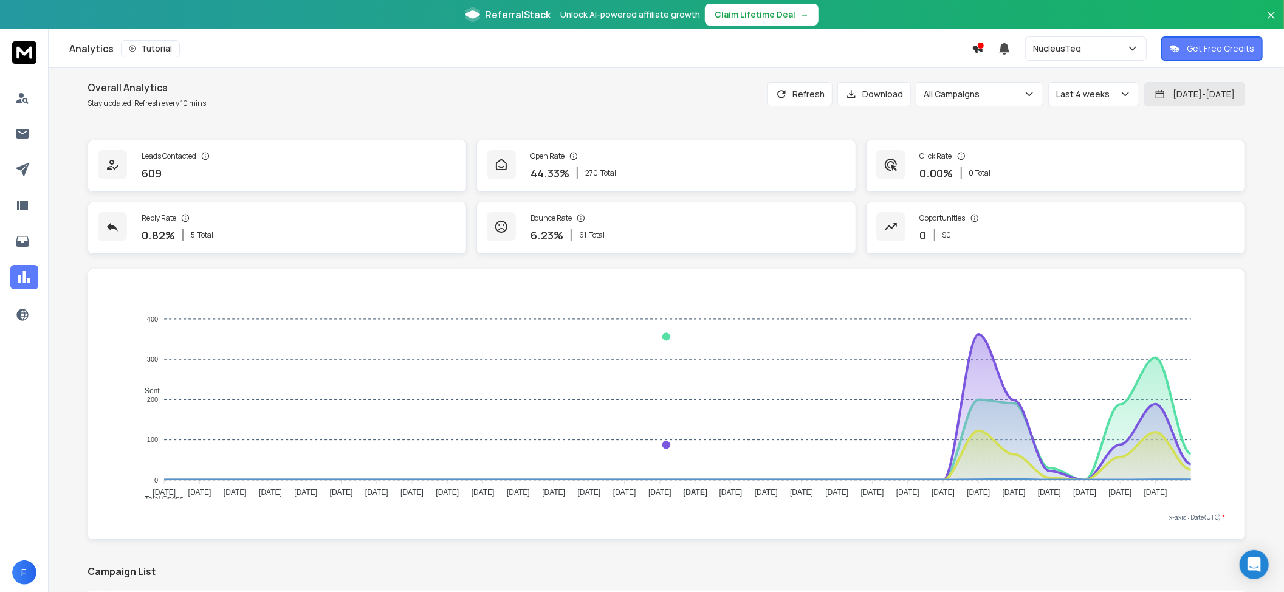
click at [1165, 100] on button "[DATE] - [DATE]" at bounding box center [1194, 94] width 101 height 24
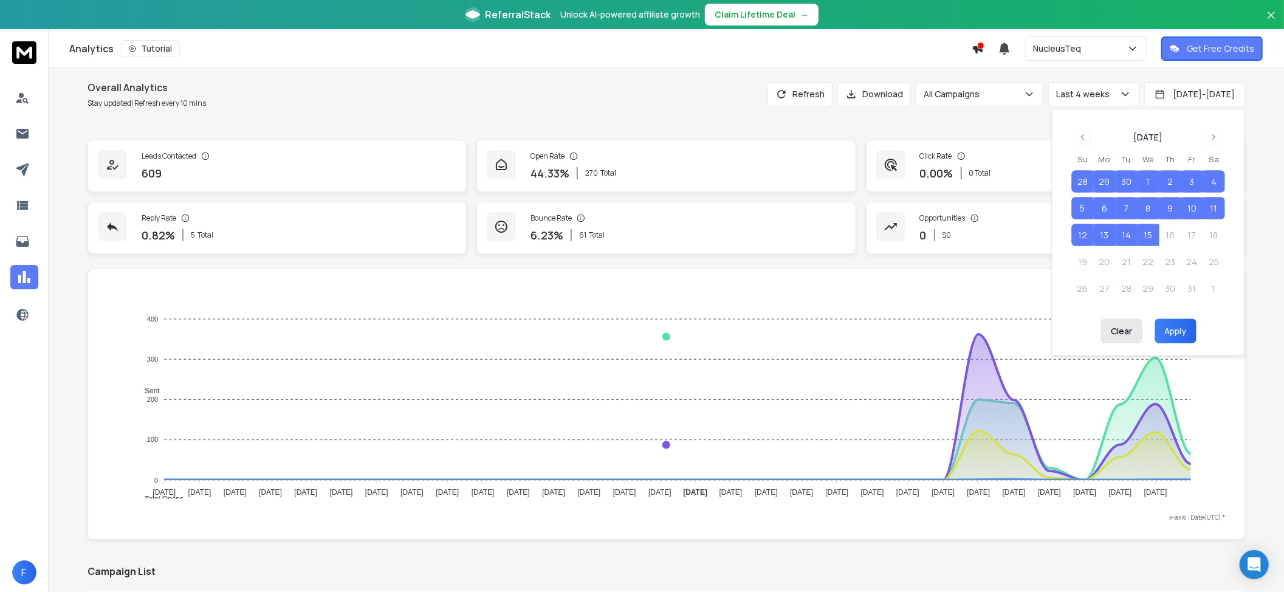
click at [1125, 329] on button "Clear" at bounding box center [1121, 331] width 42 height 24
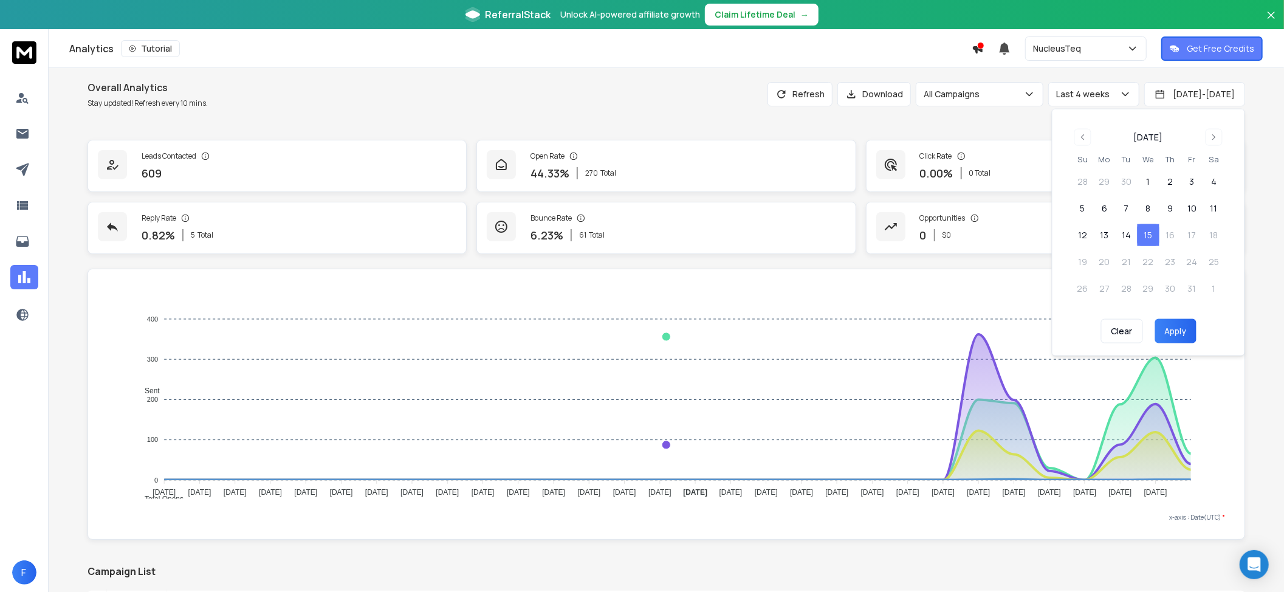
click at [1179, 329] on button "Apply" at bounding box center [1175, 331] width 41 height 24
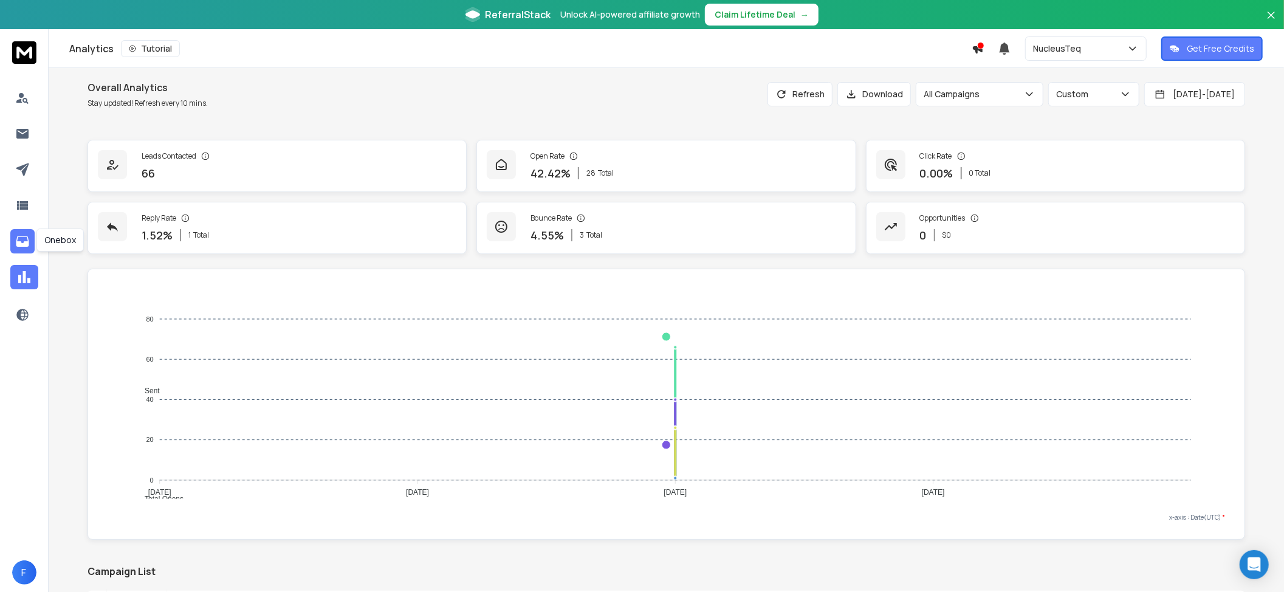
click at [25, 236] on icon at bounding box center [22, 241] width 13 height 11
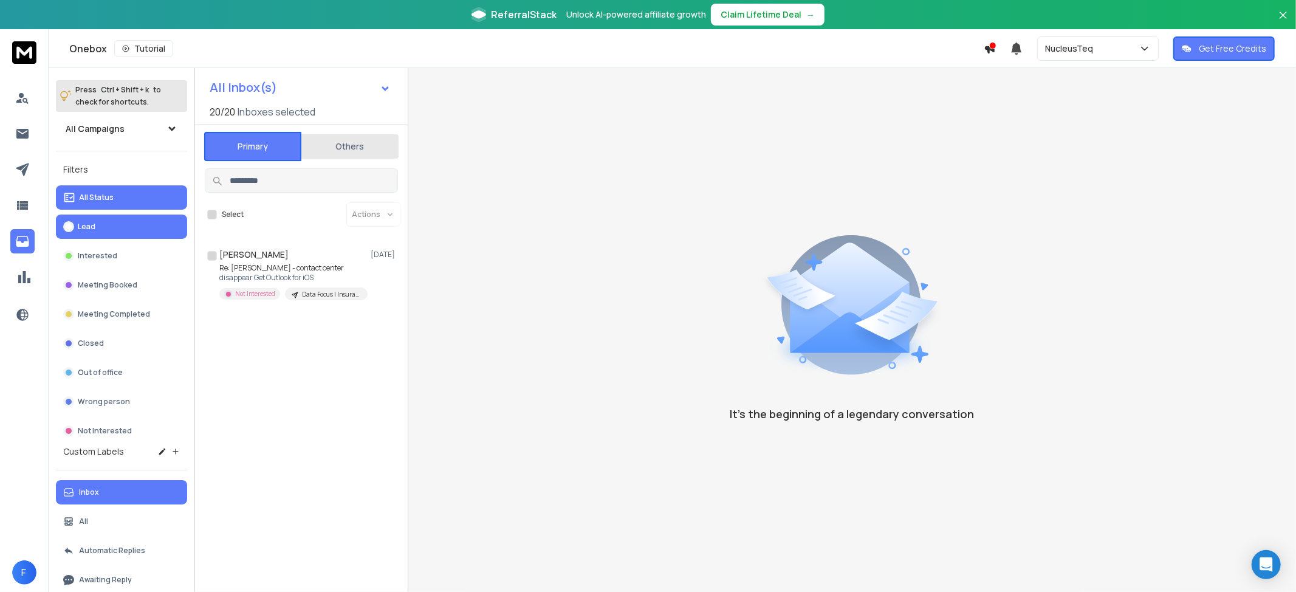
click at [93, 231] on p "Lead" at bounding box center [87, 227] width 18 height 10
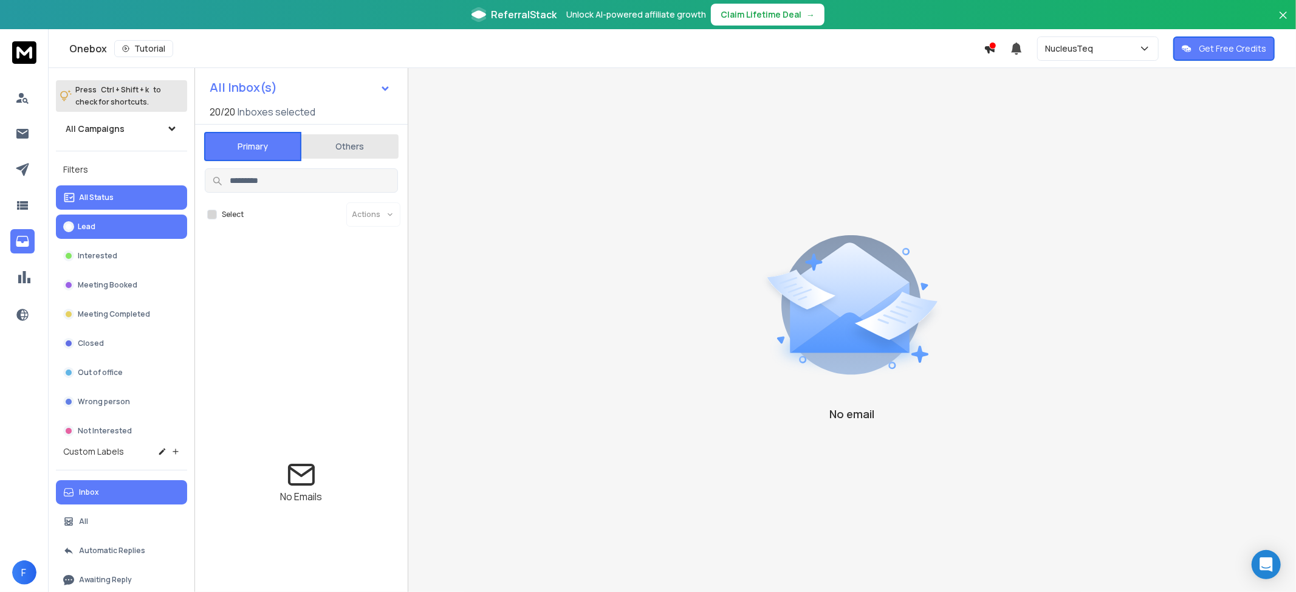
click at [112, 200] on p "All Status" at bounding box center [96, 198] width 35 height 10
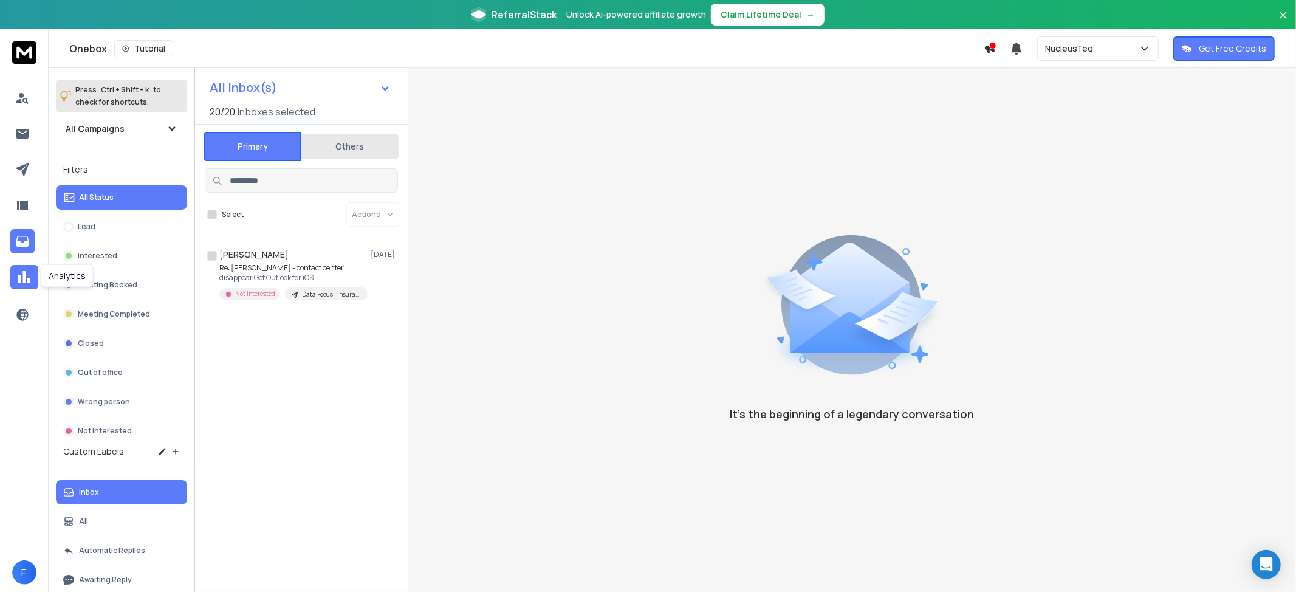
click at [33, 281] on link at bounding box center [24, 277] width 28 height 28
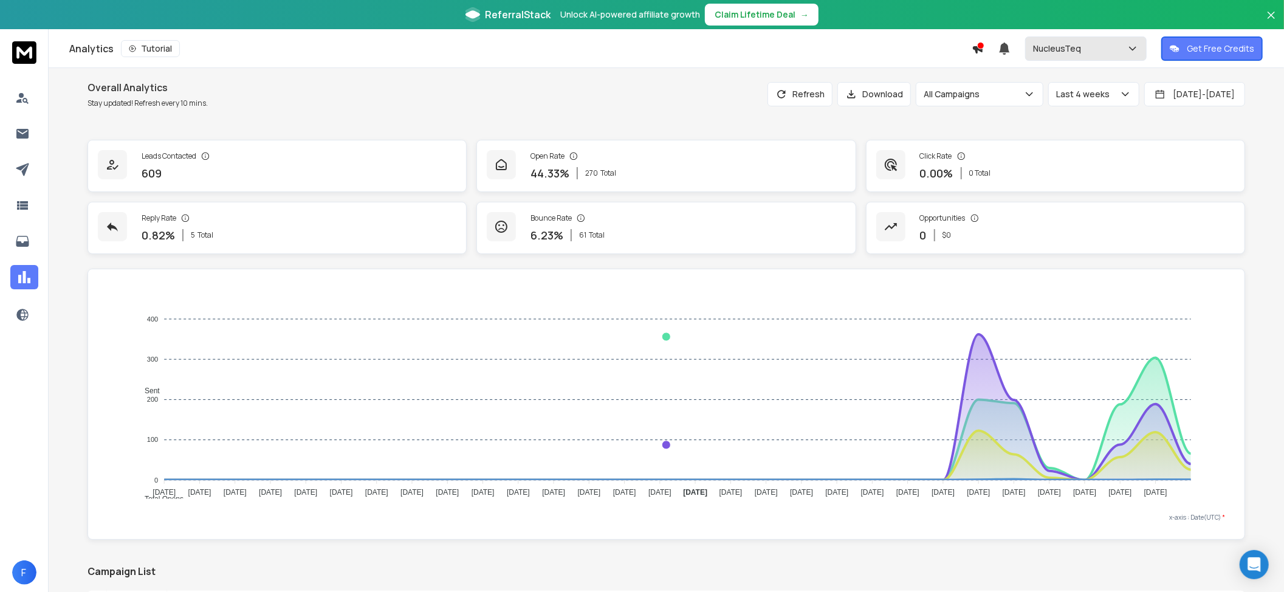
click at [1070, 49] on p "NucleusTeq" at bounding box center [1059, 49] width 53 height 12
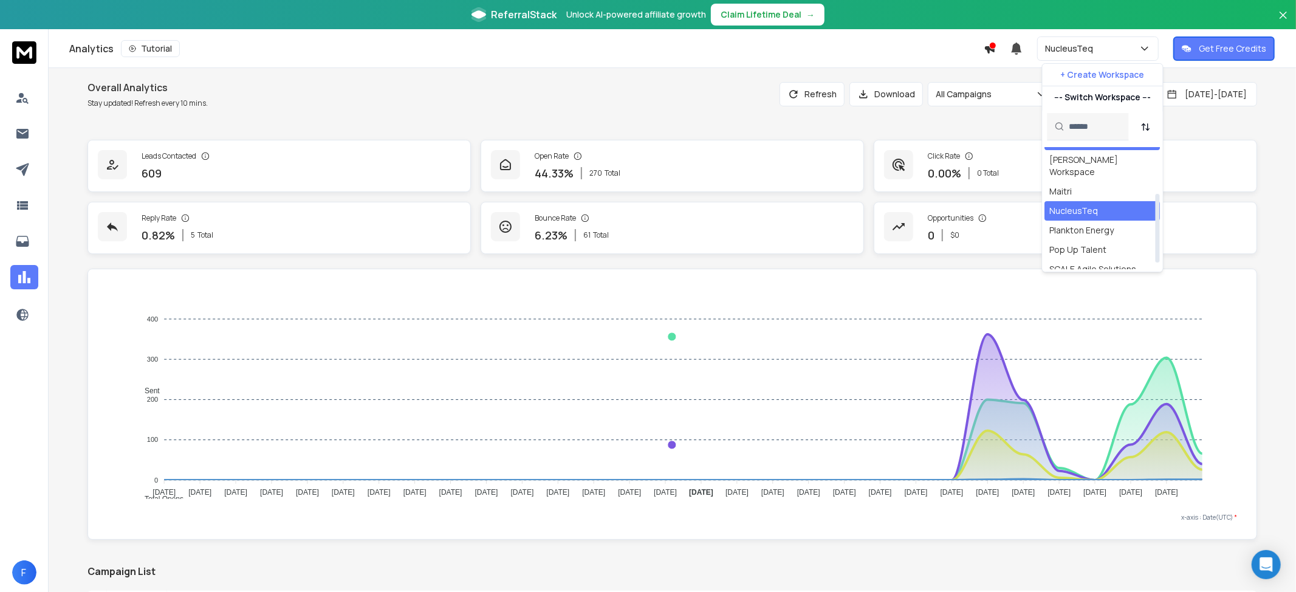
scroll to position [81, 0]
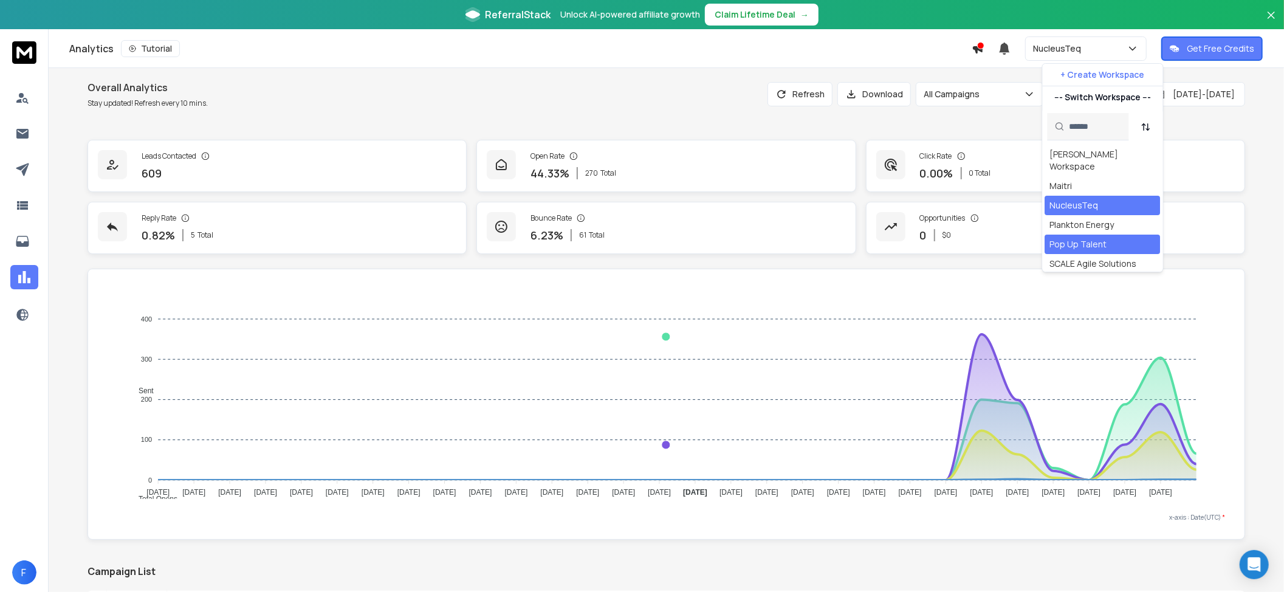
click at [519, 83] on div "Overall Analytics Stay updated! Refresh every 10 mins. Refresh Download All Cam…" at bounding box center [667, 94] width 1158 height 28
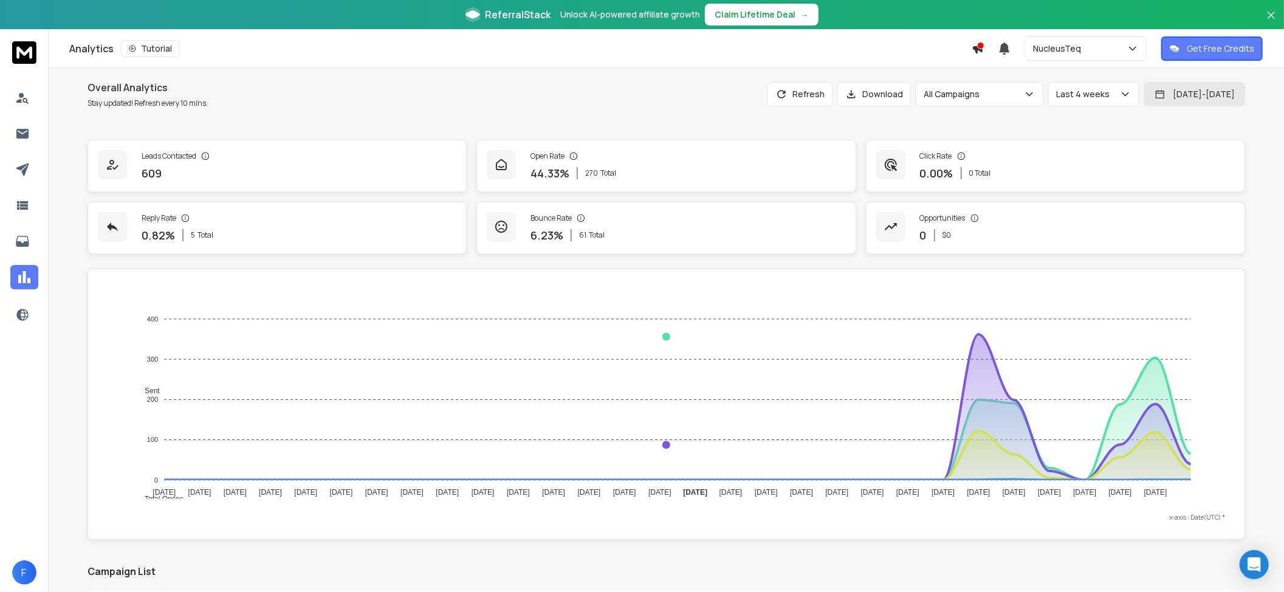
click at [1165, 96] on button "[DATE] - [DATE]" at bounding box center [1194, 94] width 101 height 24
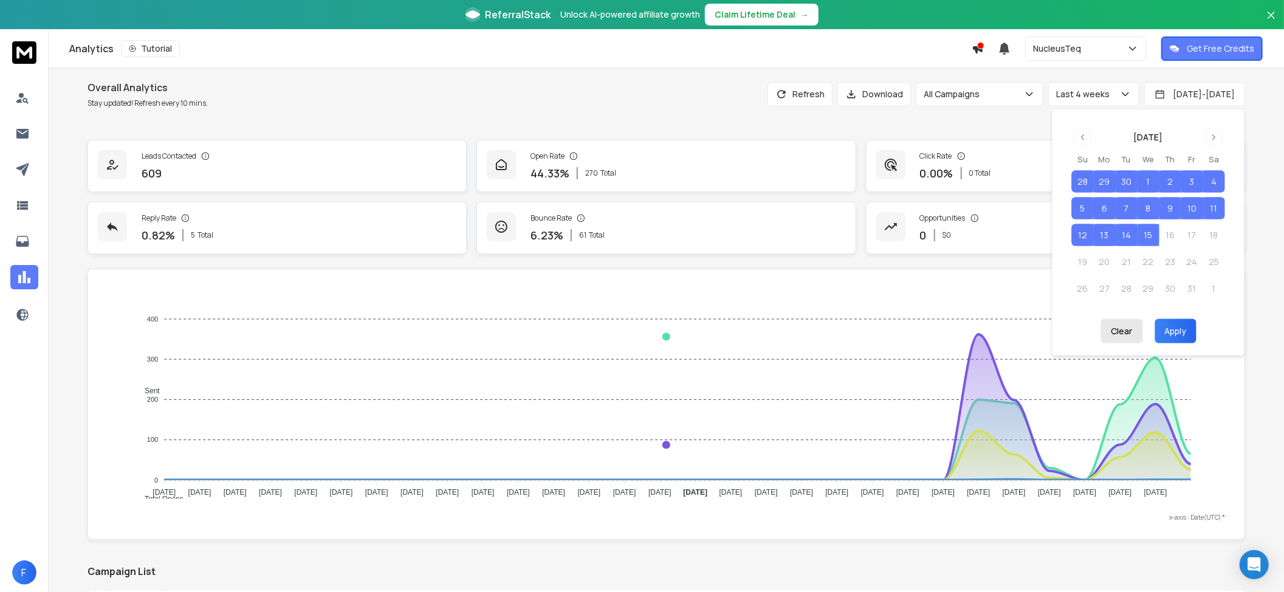
click at [1130, 338] on button "Clear" at bounding box center [1121, 331] width 42 height 24
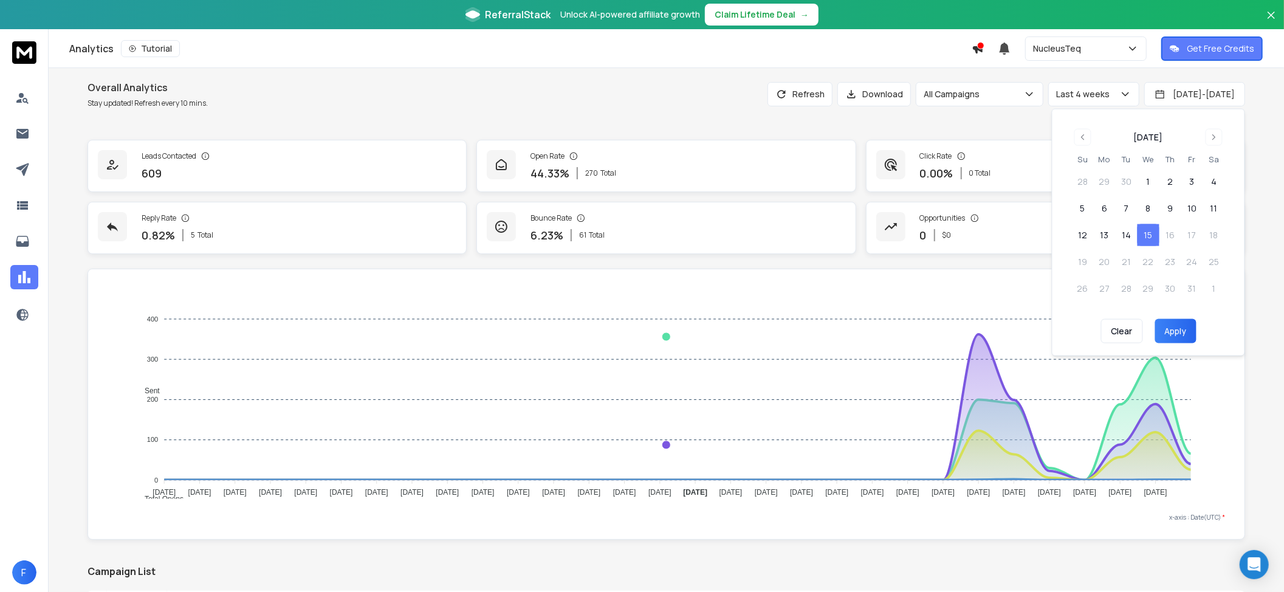
click at [1181, 329] on button "Apply" at bounding box center [1175, 331] width 41 height 24
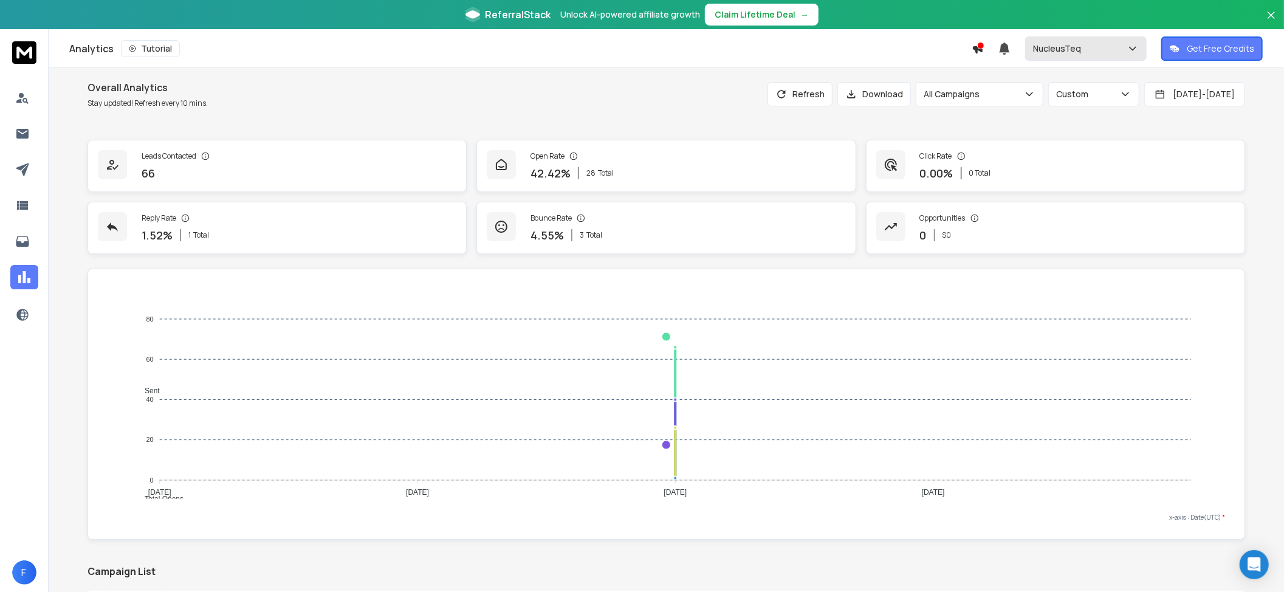
click at [1086, 47] on p "NucleusTeq" at bounding box center [1059, 49] width 53 height 12
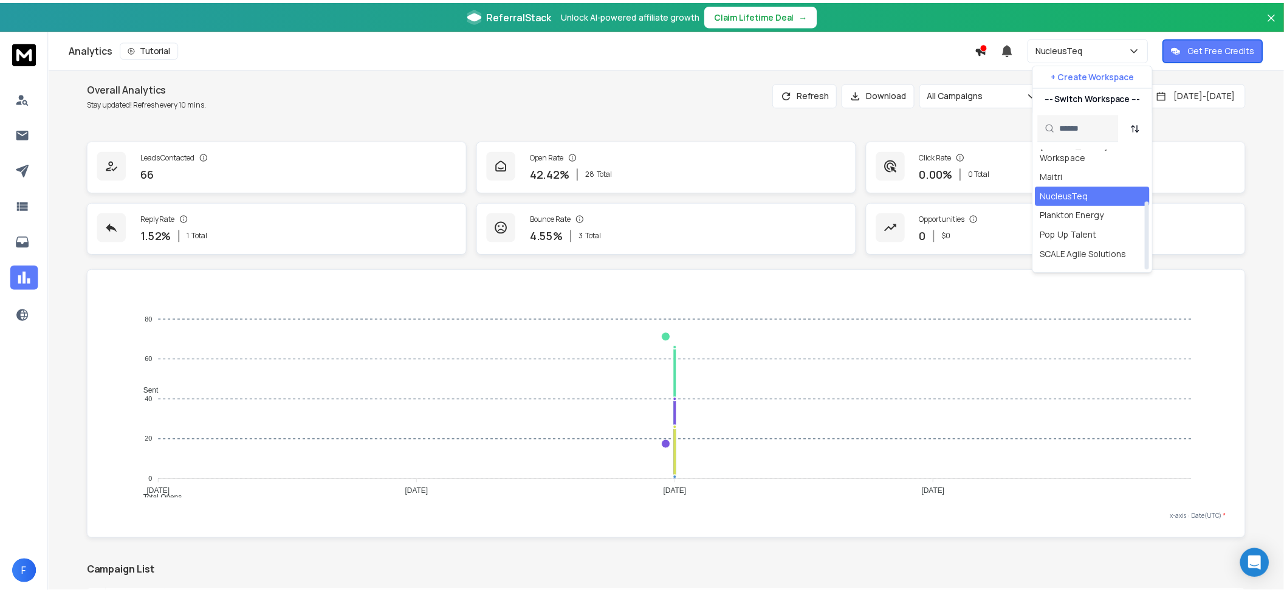
scroll to position [92, 0]
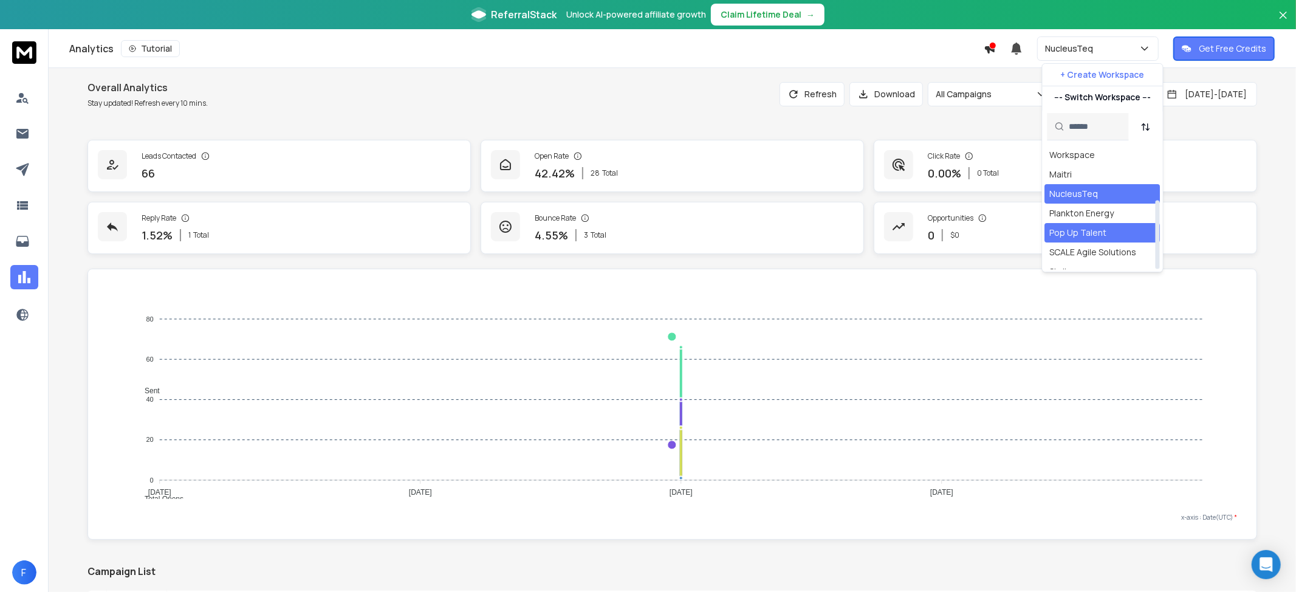
click at [1084, 223] on div "Pop Up Talent" at bounding box center [1102, 232] width 115 height 19
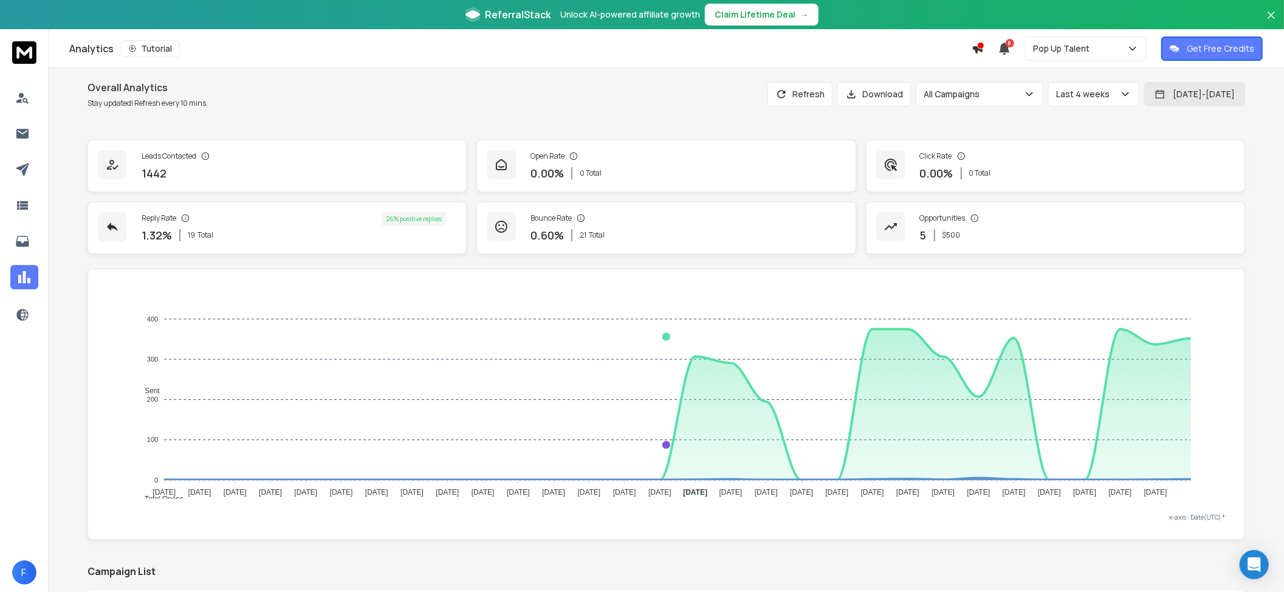
click at [1164, 95] on button "[DATE] - [DATE]" at bounding box center [1194, 94] width 101 height 24
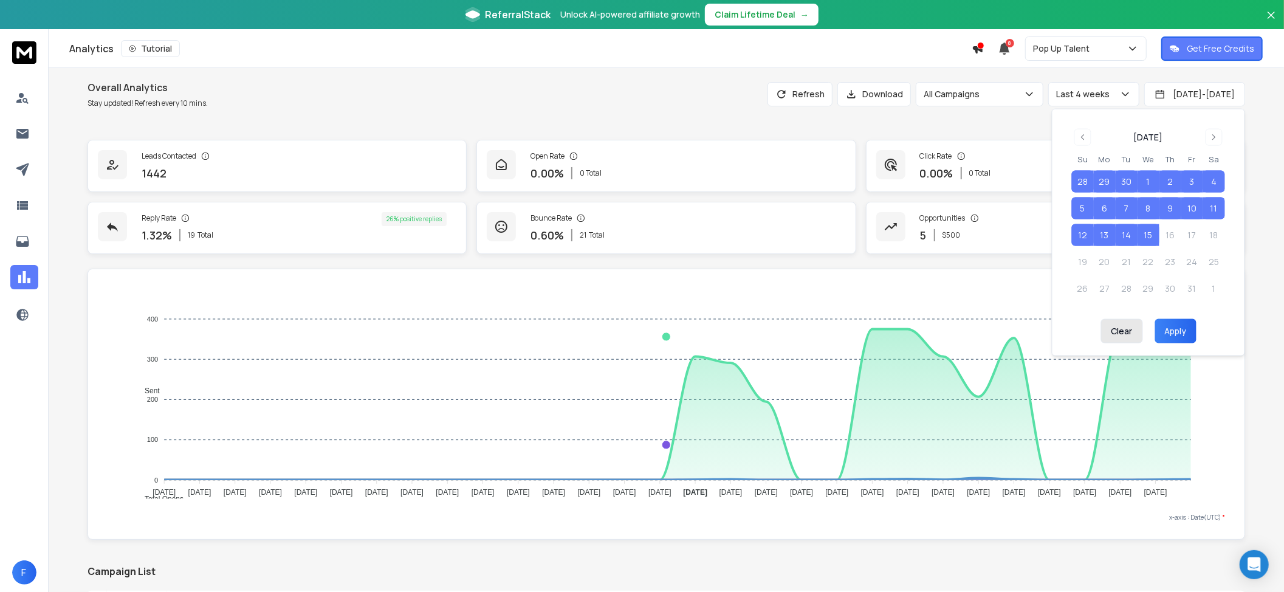
click at [1119, 324] on button "Clear" at bounding box center [1121, 331] width 42 height 24
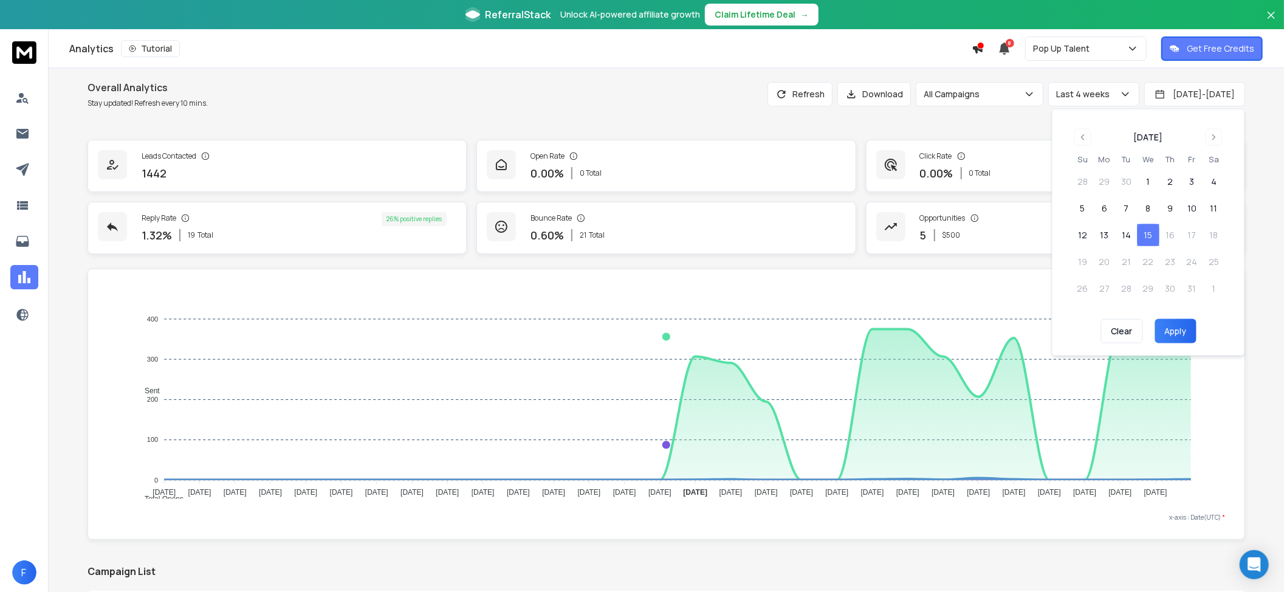
click at [1190, 338] on button "Apply" at bounding box center [1175, 331] width 41 height 24
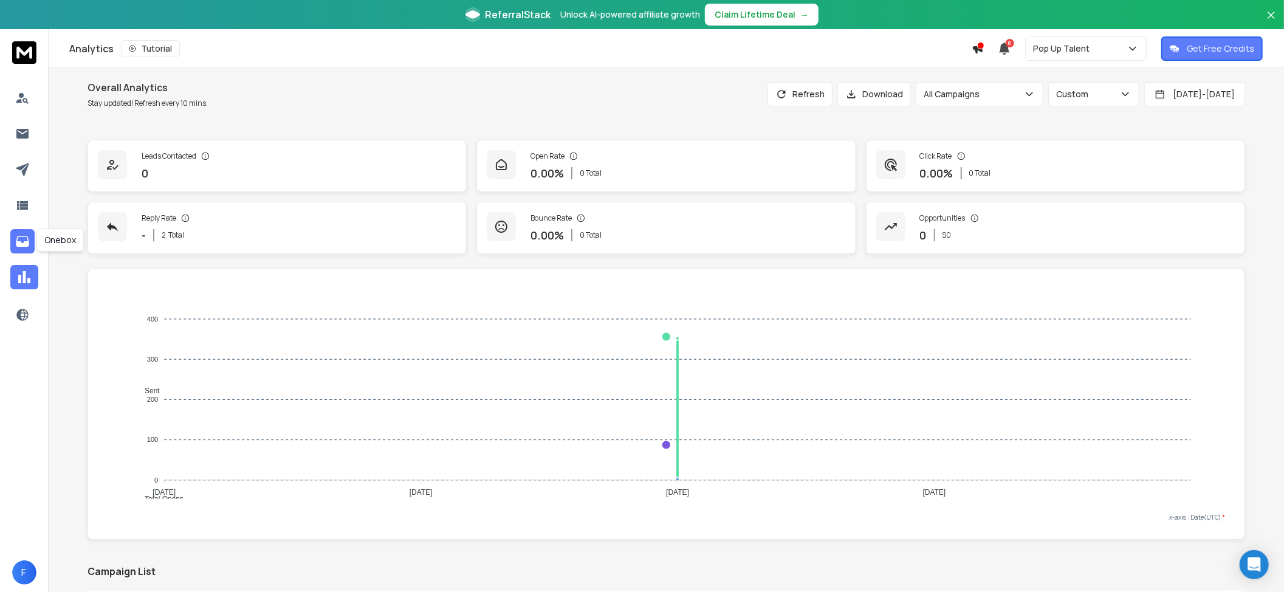
click at [13, 241] on link at bounding box center [22, 241] width 24 height 24
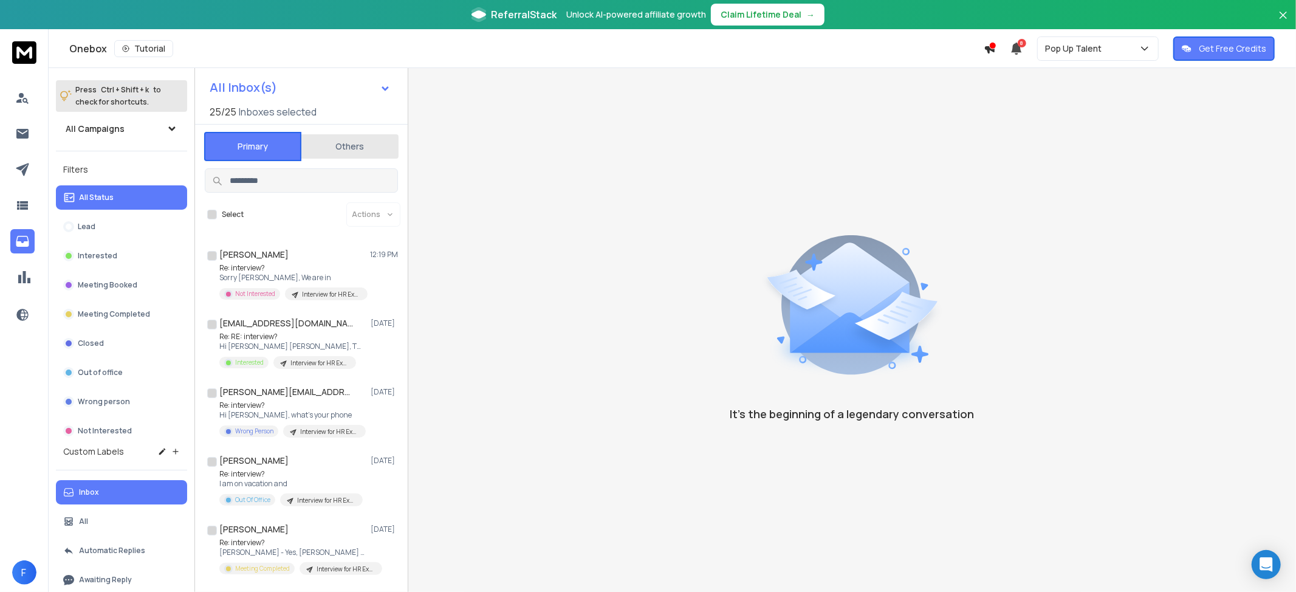
click at [103, 256] on div "All Status Lead Interested Meeting Booked Meeting Completed Closed Out of offic…" at bounding box center [121, 314] width 131 height 258
click at [108, 431] on p "Not Interested" at bounding box center [105, 431] width 54 height 10
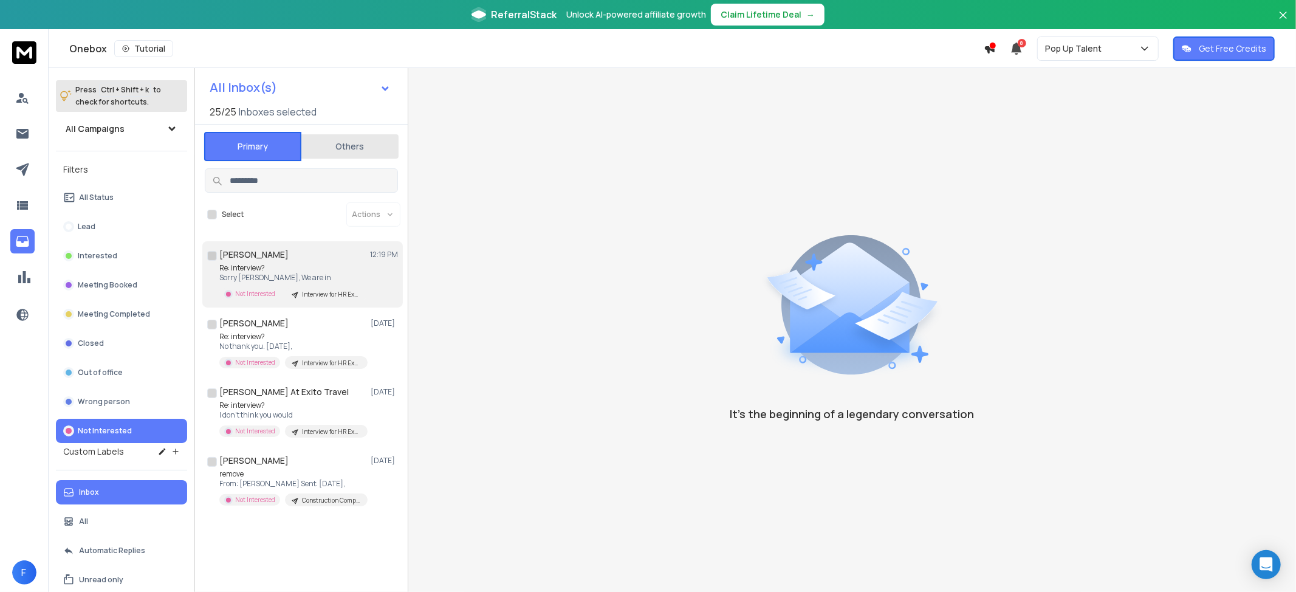
click at [273, 261] on div "Katie Palmer 12:19 PM Re: interview? Sorry Andrew, We are in Not Interested Int…" at bounding box center [308, 275] width 179 height 52
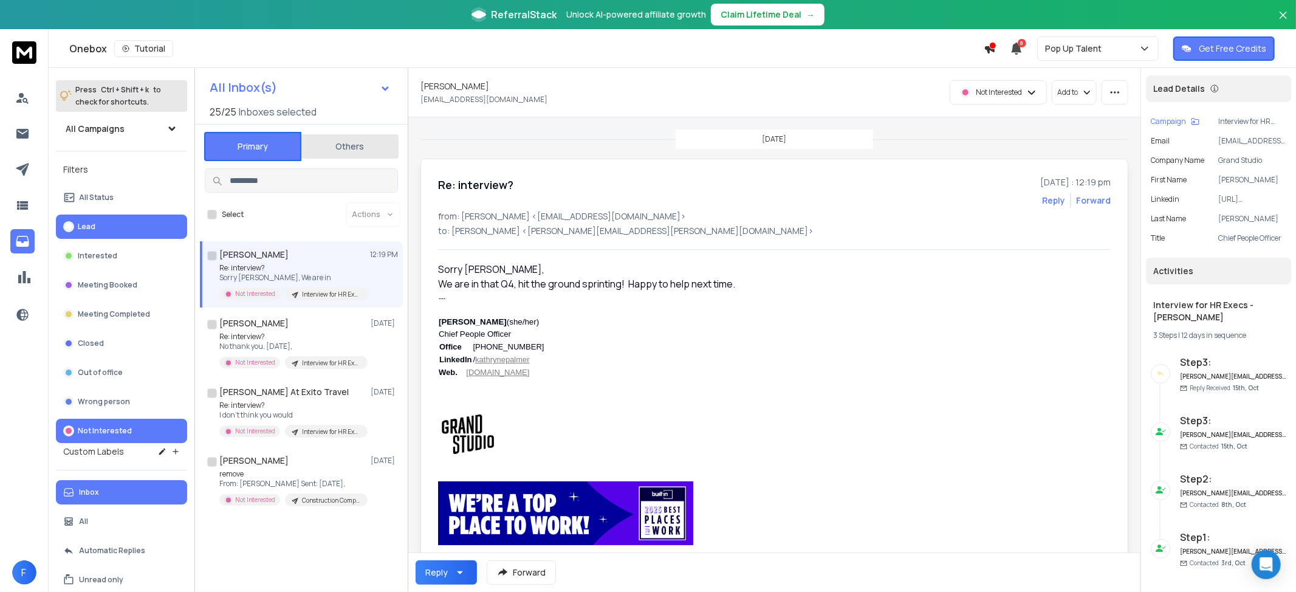
click at [97, 220] on button "Lead" at bounding box center [121, 227] width 131 height 24
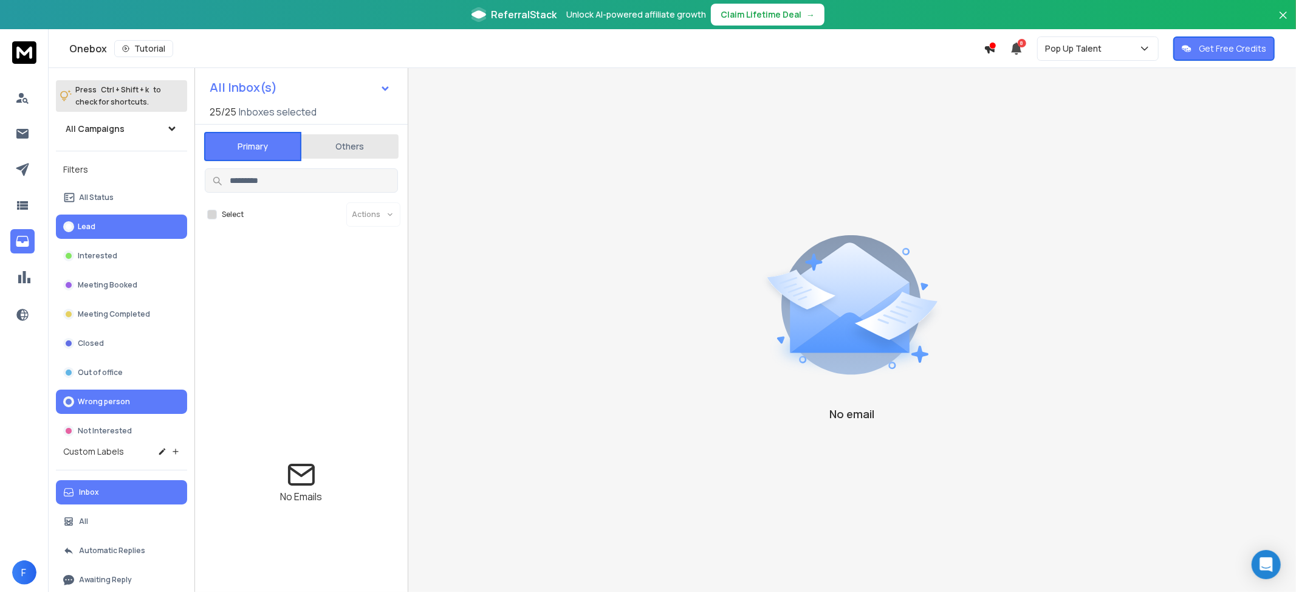
click at [96, 402] on p "Wrong person" at bounding box center [104, 402] width 52 height 10
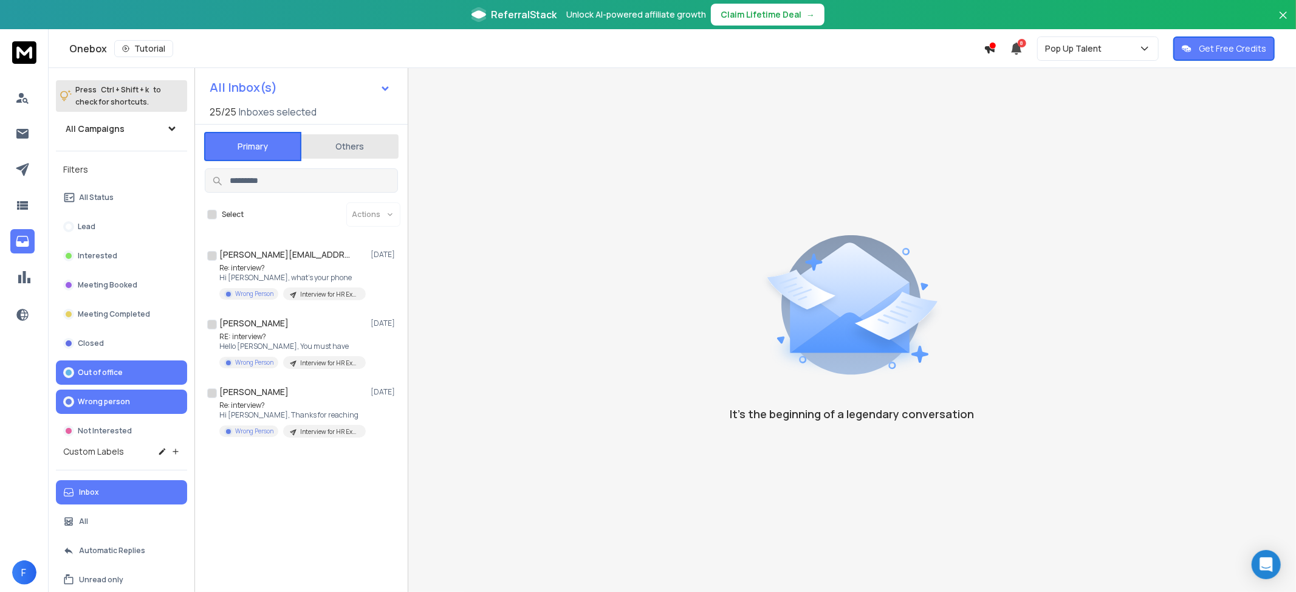
click at [120, 373] on p "Out of office" at bounding box center [100, 373] width 45 height 10
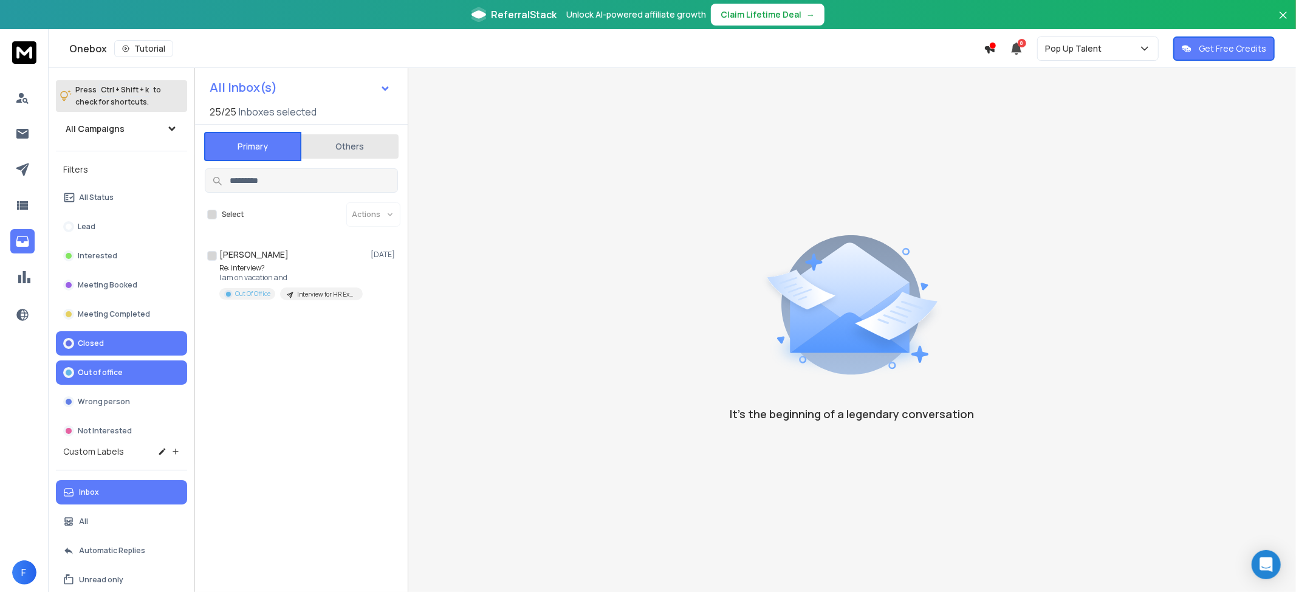
click at [106, 337] on button "Closed" at bounding box center [121, 343] width 131 height 24
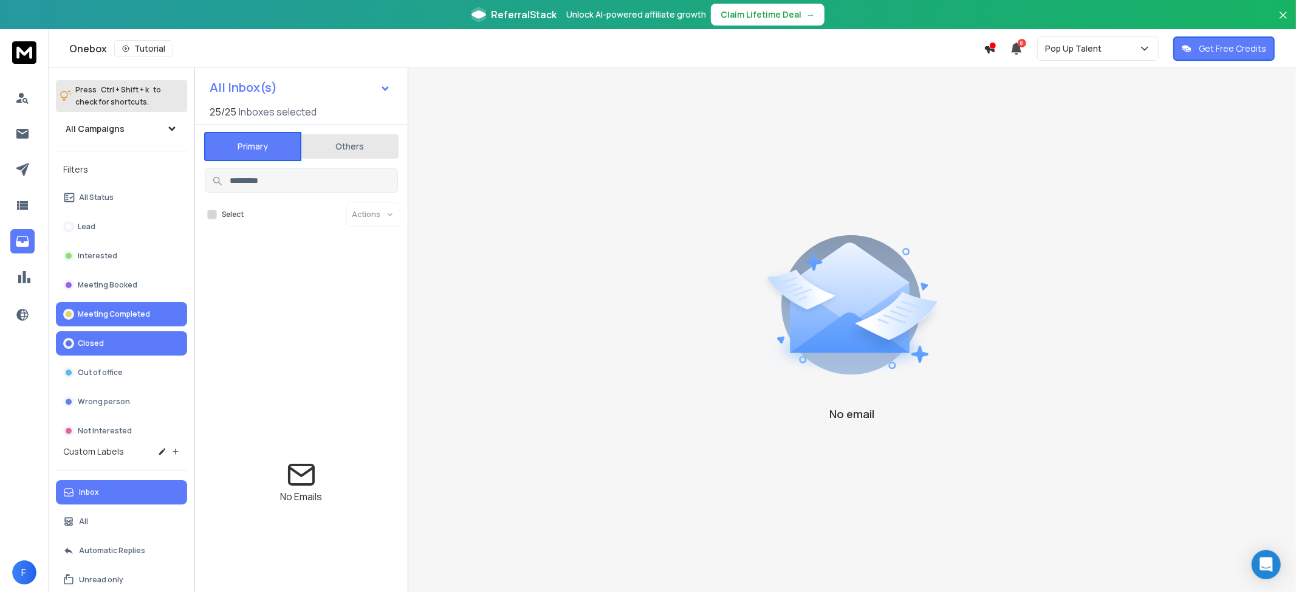
click at [117, 321] on button "Meeting Completed" at bounding box center [121, 314] width 131 height 24
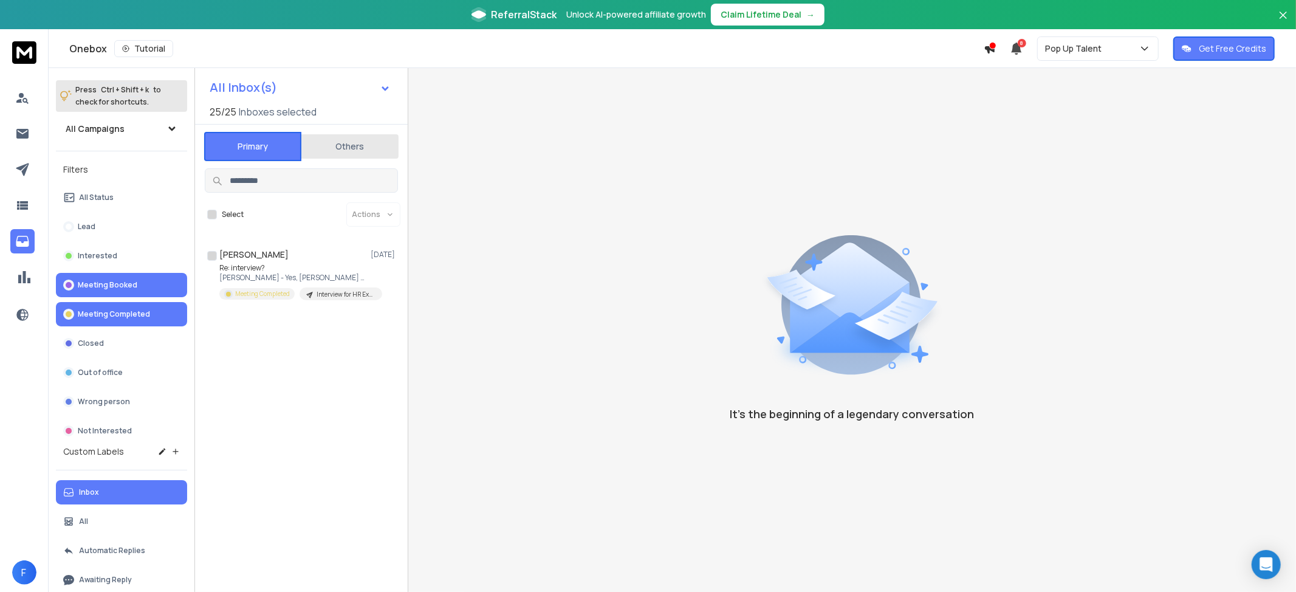
click at [113, 289] on p "Meeting Booked" at bounding box center [108, 285] width 60 height 10
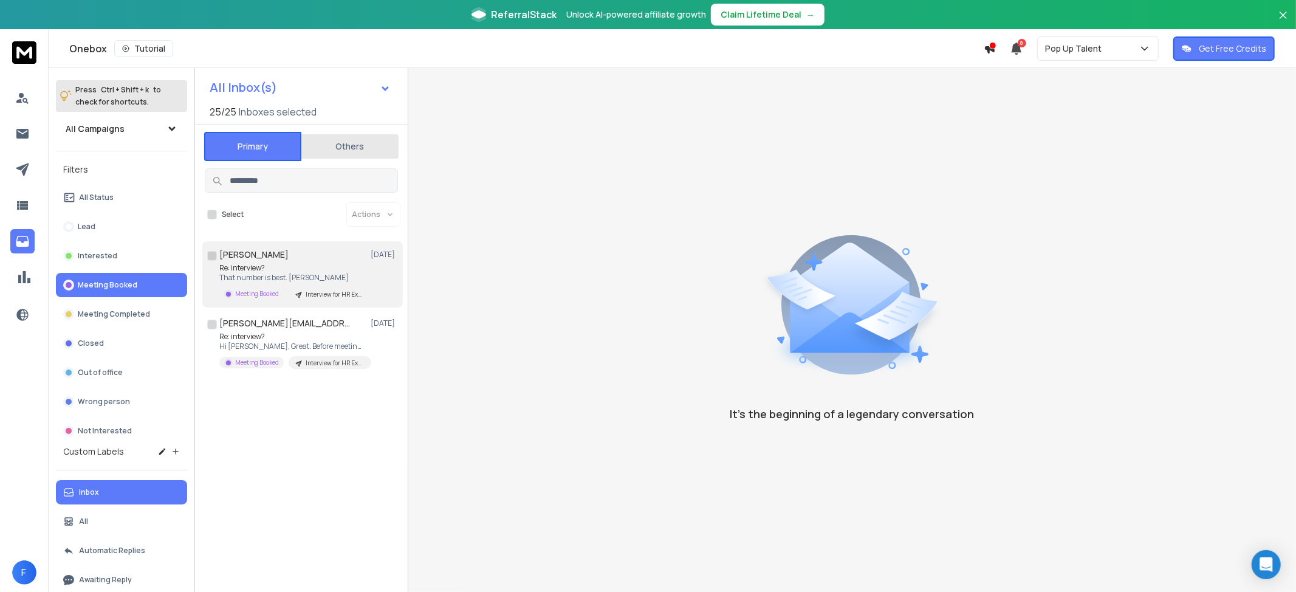
click at [285, 267] on p "Re: interview?" at bounding box center [292, 268] width 146 height 10
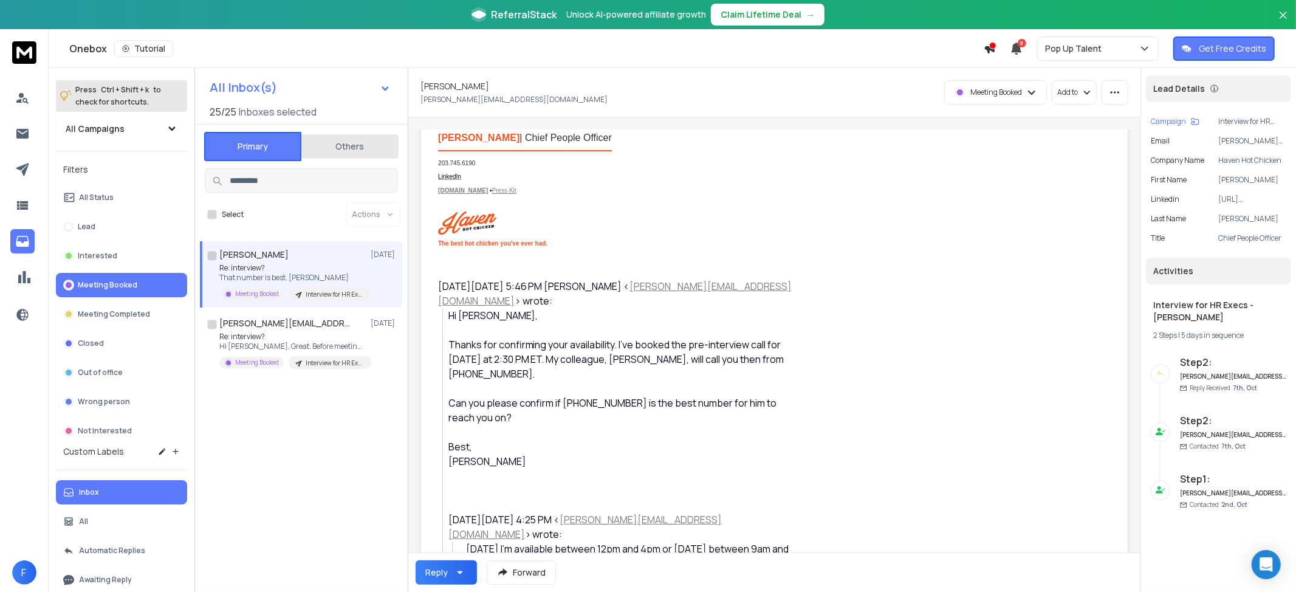
scroll to position [162, 0]
click at [107, 247] on button "Interested" at bounding box center [121, 256] width 131 height 24
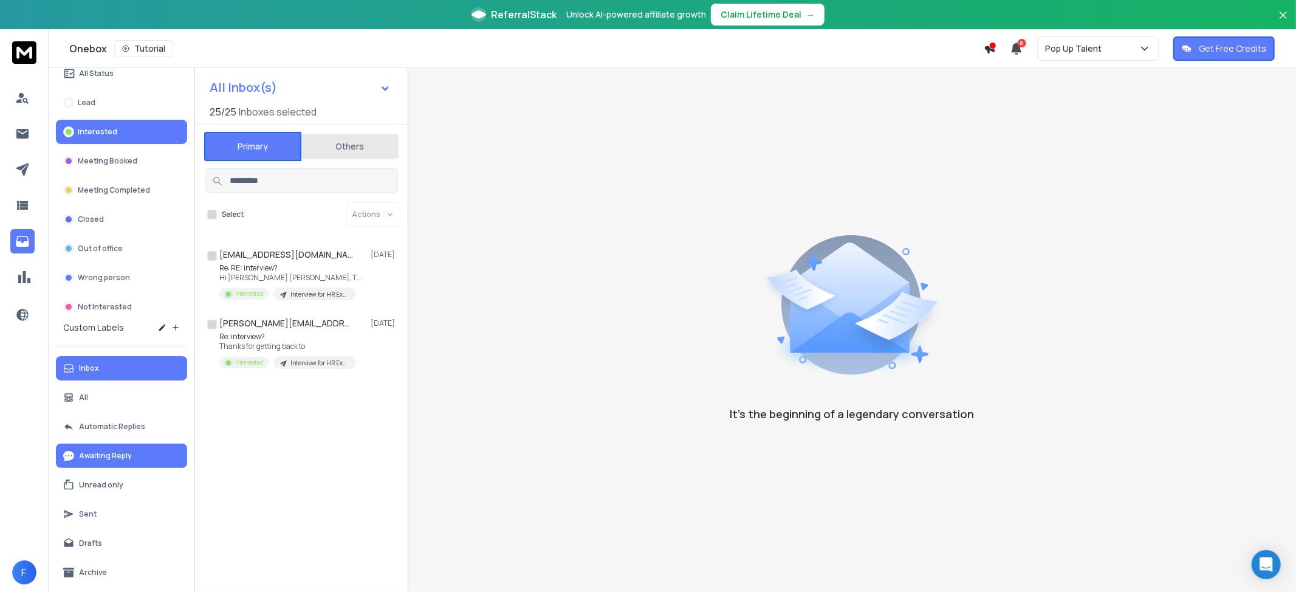
scroll to position [139, 0]
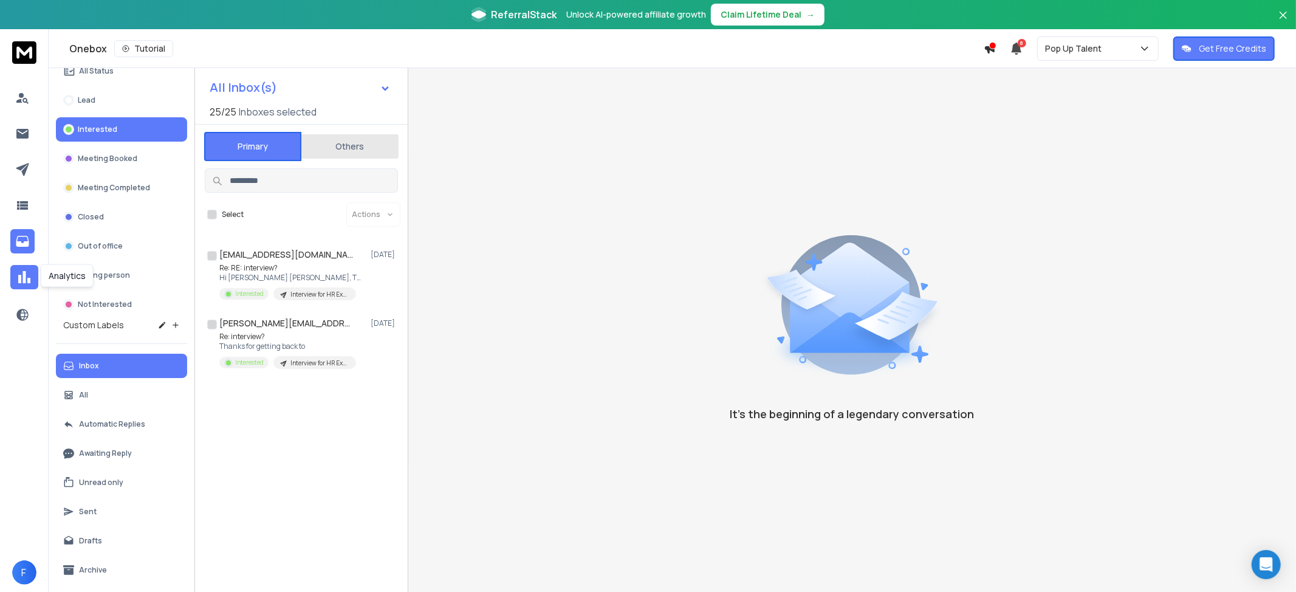
click at [35, 267] on link at bounding box center [24, 277] width 28 height 28
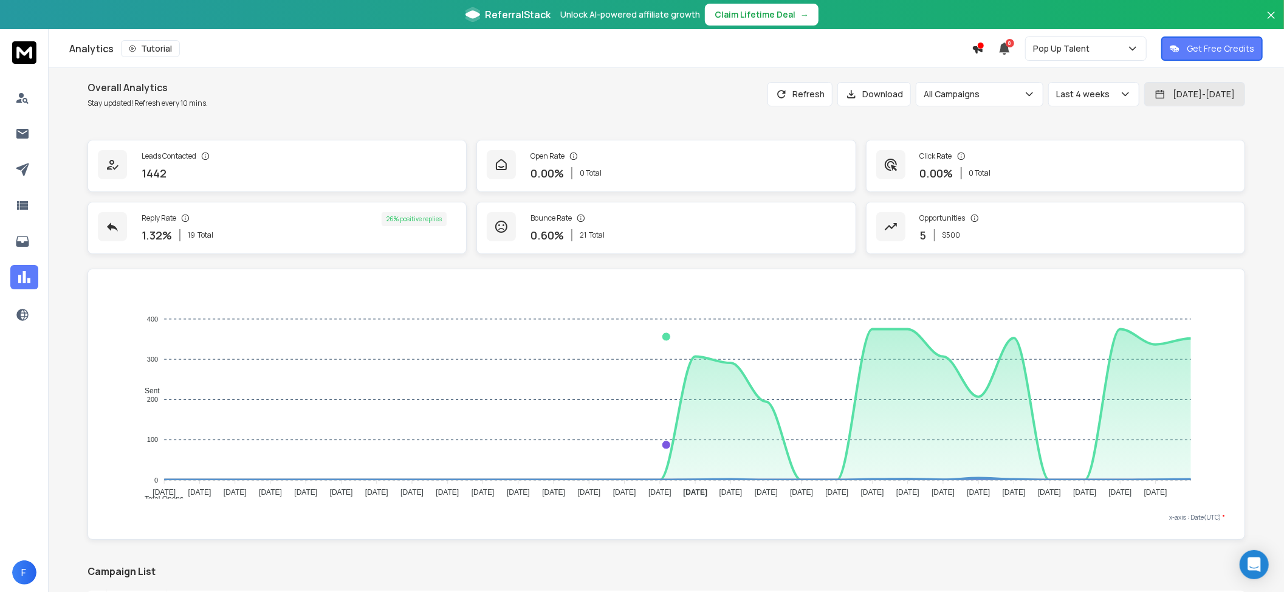
click at [1166, 95] on button "[DATE] - [DATE]" at bounding box center [1194, 94] width 101 height 24
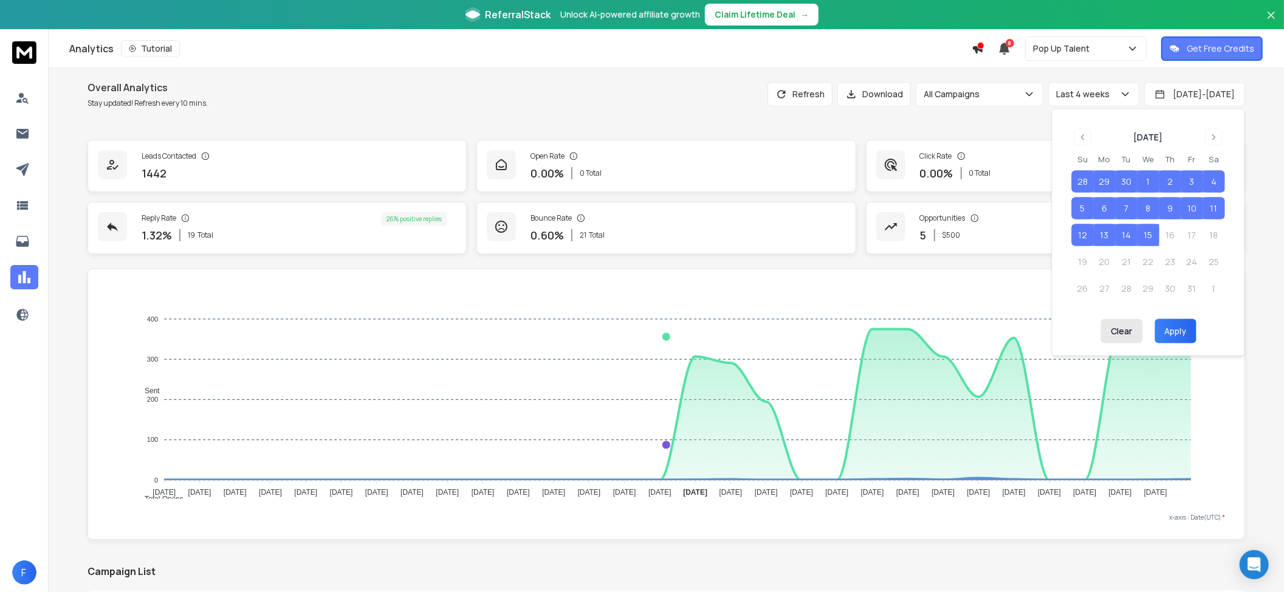
click at [1121, 328] on button "Clear" at bounding box center [1121, 331] width 42 height 24
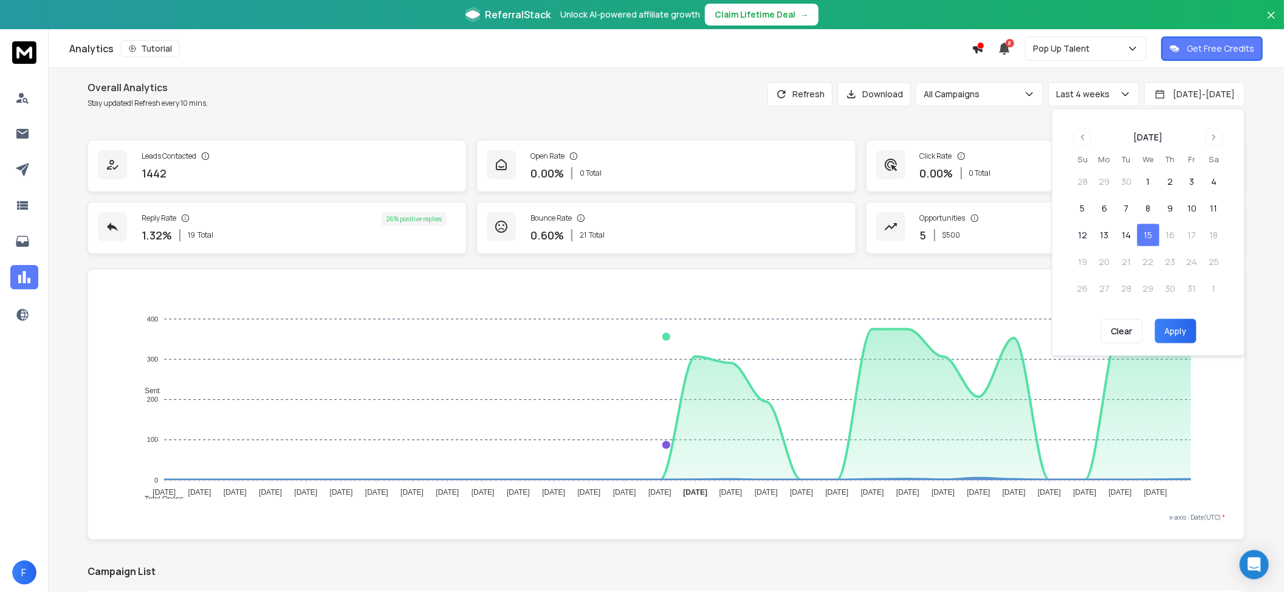
click at [1178, 331] on button "Apply" at bounding box center [1175, 331] width 41 height 24
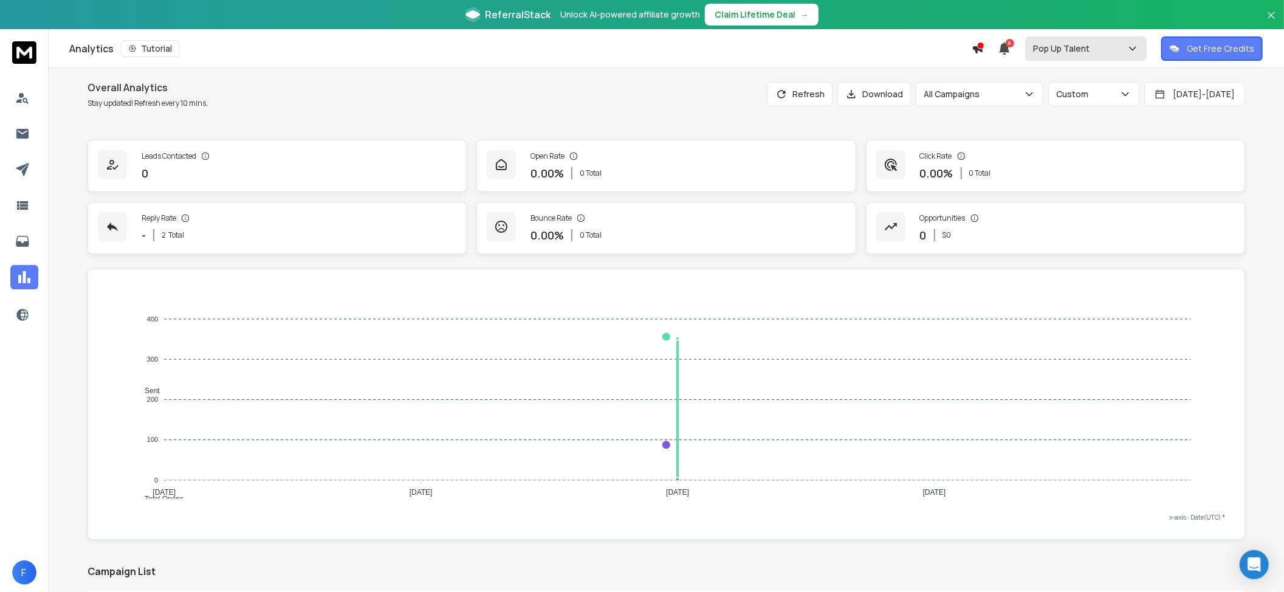
click at [1092, 46] on p "Pop Up Talent" at bounding box center [1063, 49] width 61 height 12
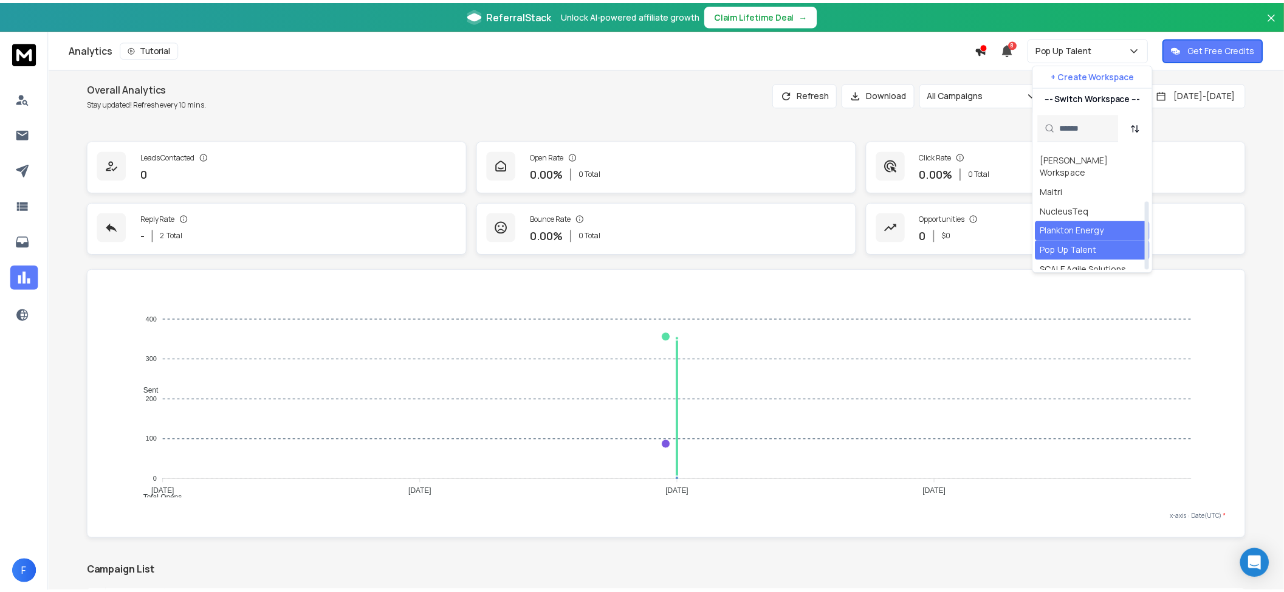
scroll to position [92, 0]
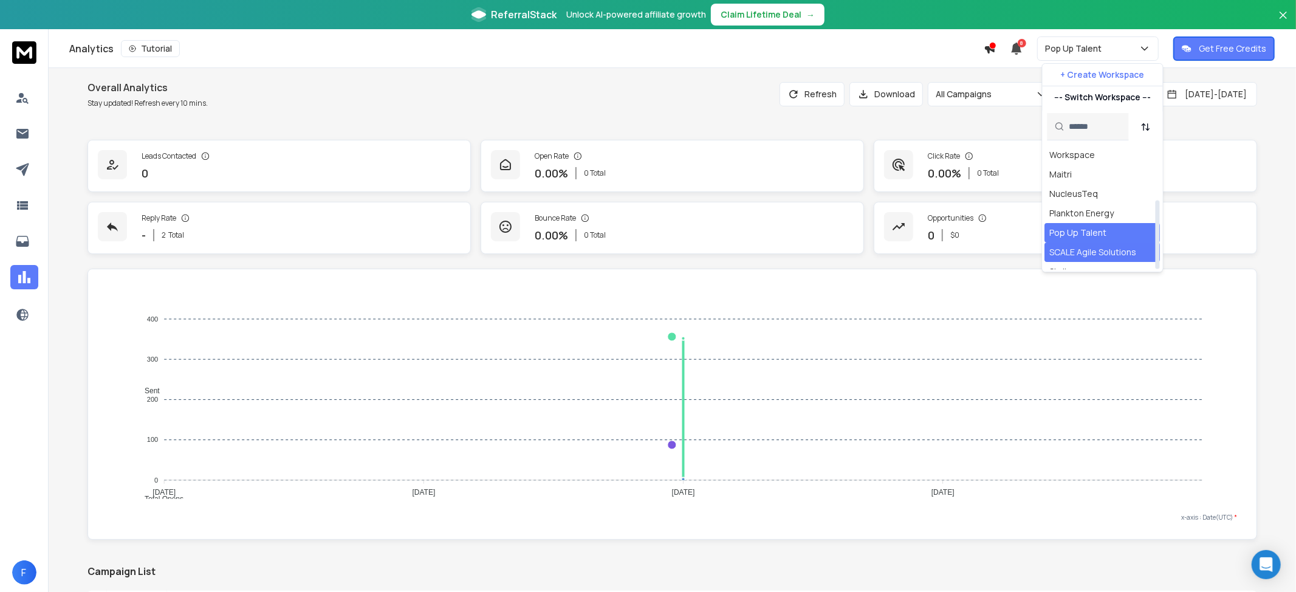
click at [1096, 246] on div "SCALE Agile Solutions" at bounding box center [1093, 252] width 87 height 12
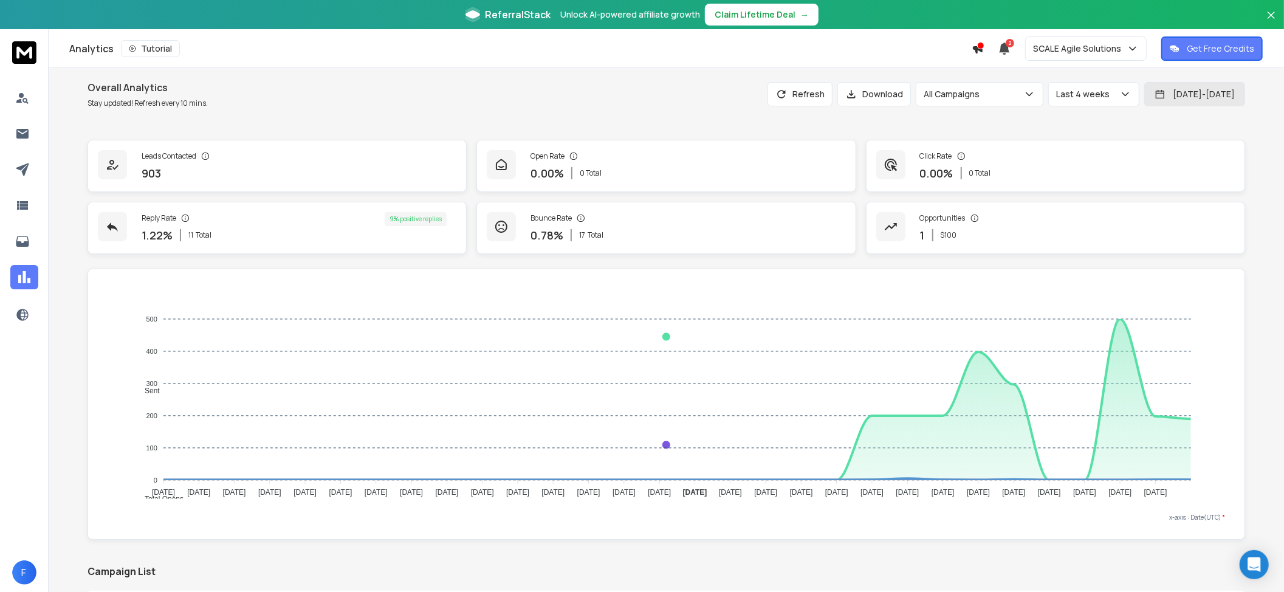
click at [1175, 90] on button "[DATE] - [DATE]" at bounding box center [1194, 94] width 101 height 24
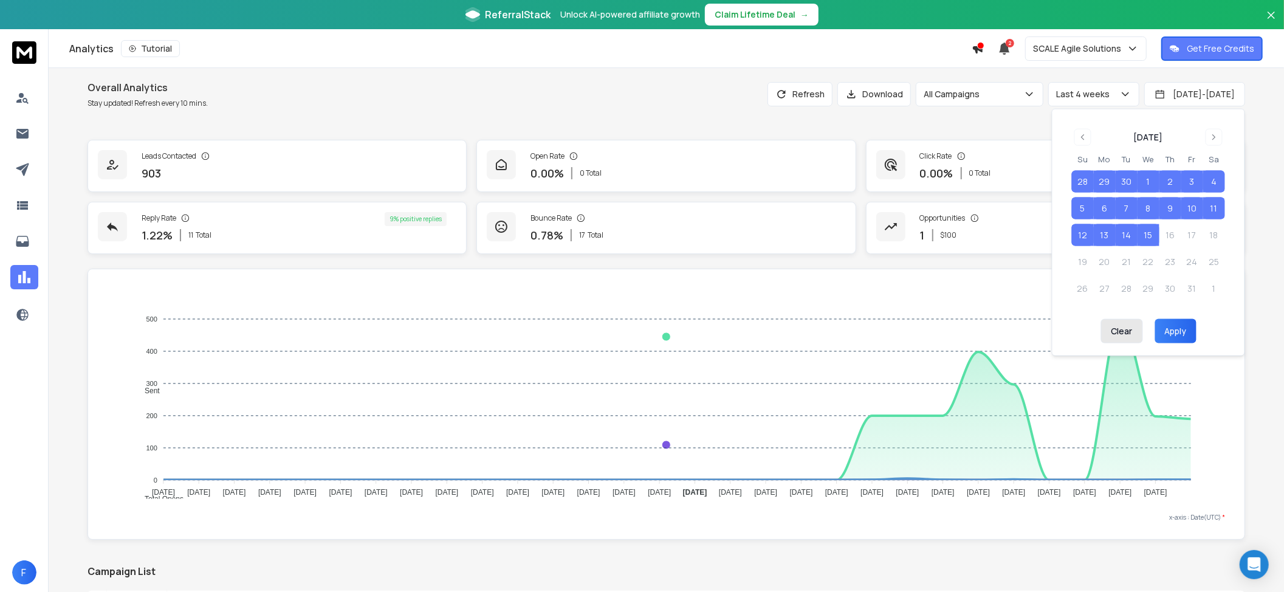
click at [1121, 326] on button "Clear" at bounding box center [1121, 331] width 42 height 24
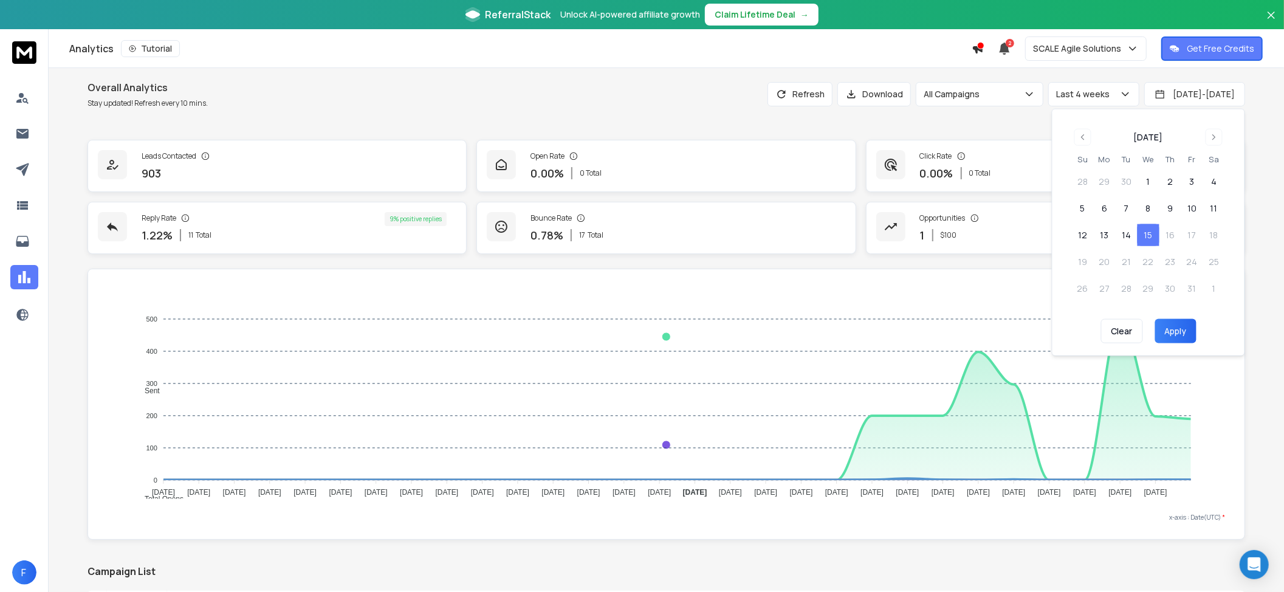
click at [1172, 321] on button "Apply" at bounding box center [1175, 331] width 41 height 24
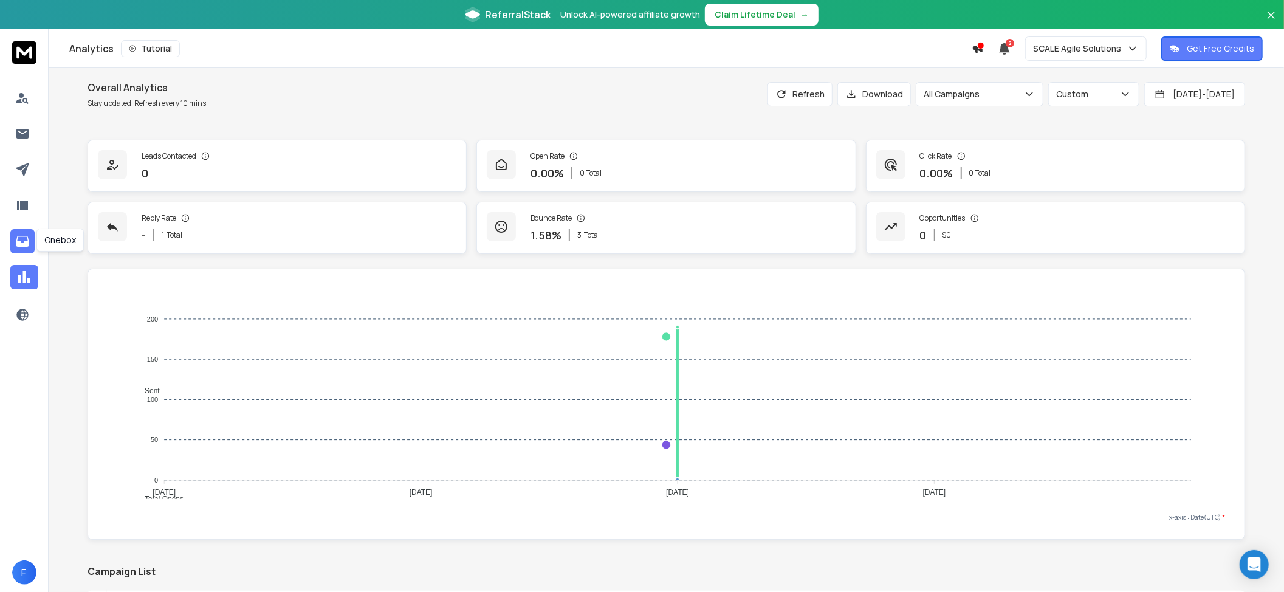
click at [22, 242] on icon at bounding box center [22, 241] width 13 height 11
